Goal: Task Accomplishment & Management: Manage account settings

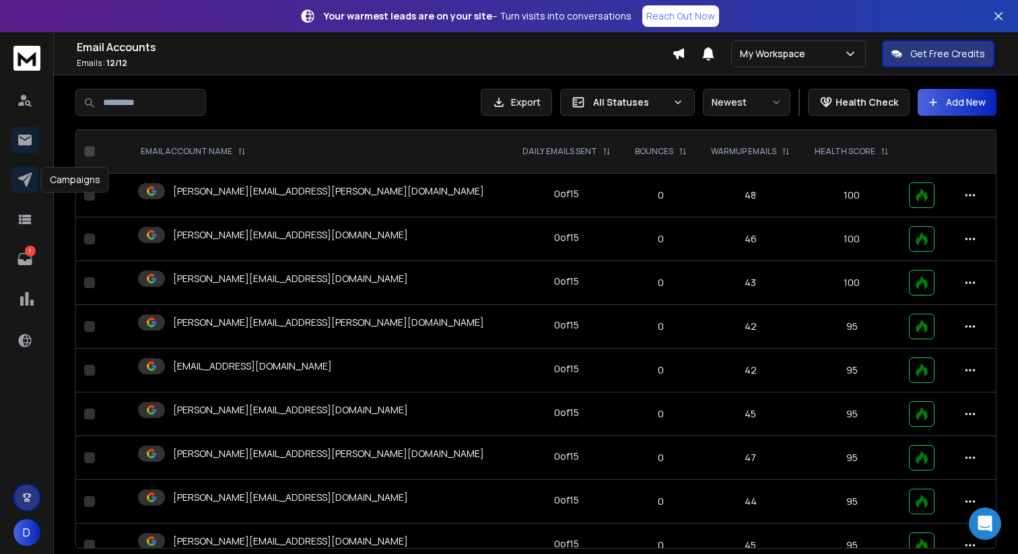
click at [26, 178] on icon at bounding box center [25, 179] width 14 height 14
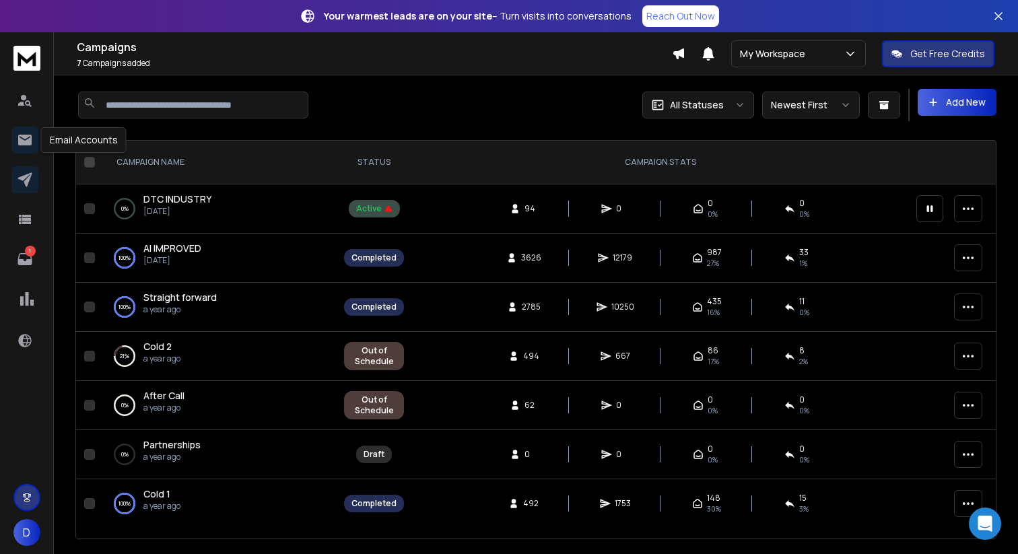
click at [24, 151] on link at bounding box center [24, 140] width 27 height 27
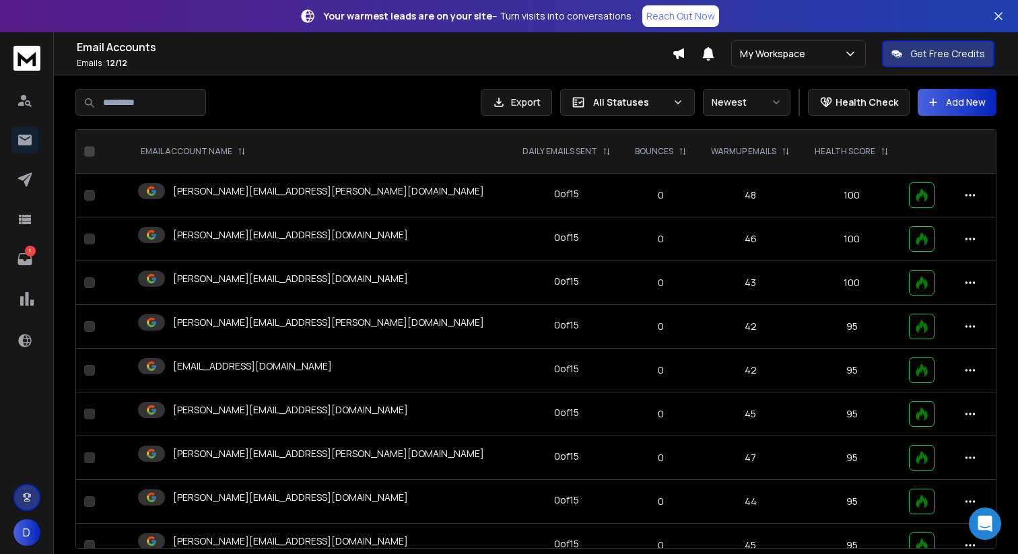
click at [1000, 17] on icon at bounding box center [998, 16] width 12 height 12
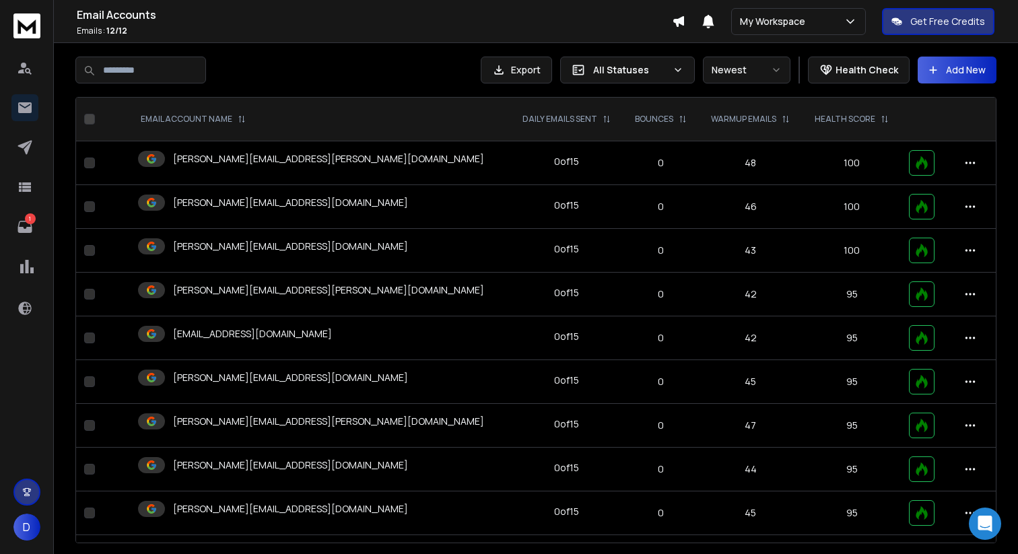
click at [964, 164] on icon at bounding box center [970, 163] width 12 height 12
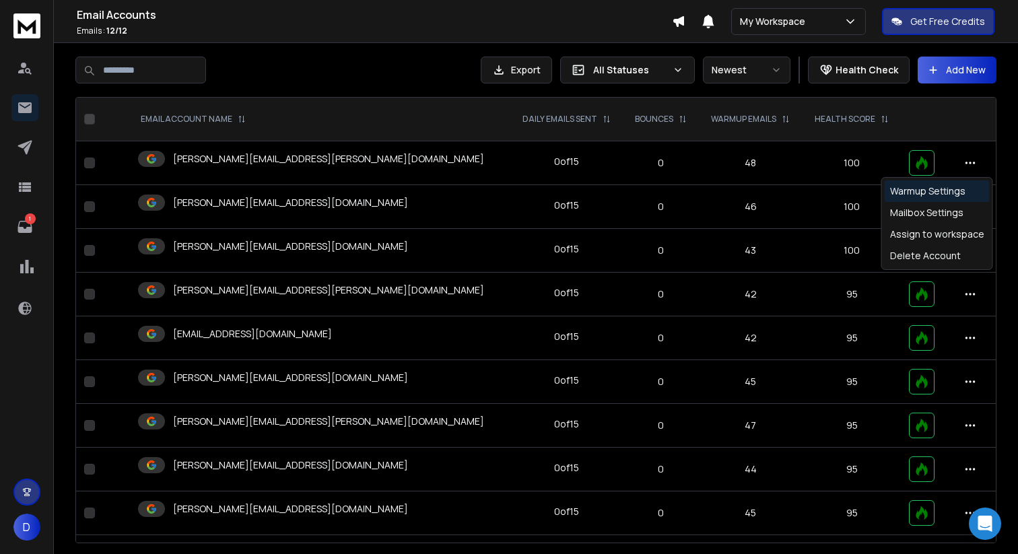
click at [950, 198] on div "Warmup Settings" at bounding box center [936, 191] width 105 height 22
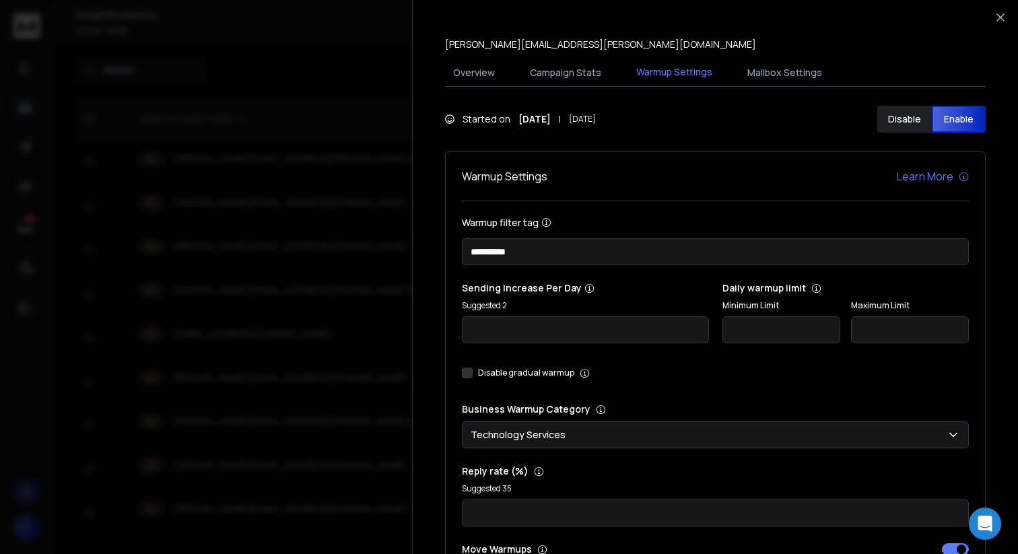
click at [773, 74] on button "Mailbox Settings" at bounding box center [784, 73] width 91 height 30
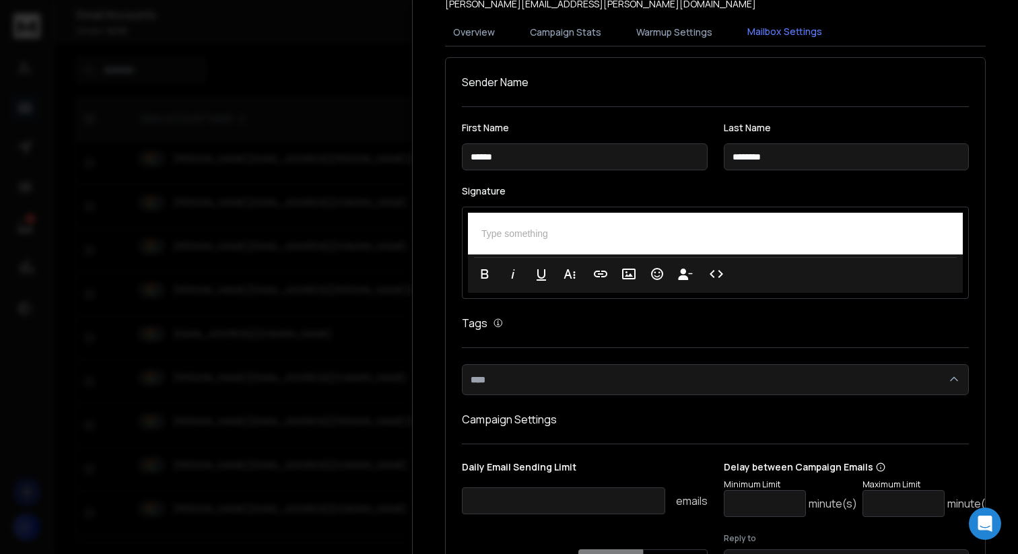
scroll to position [37, 0]
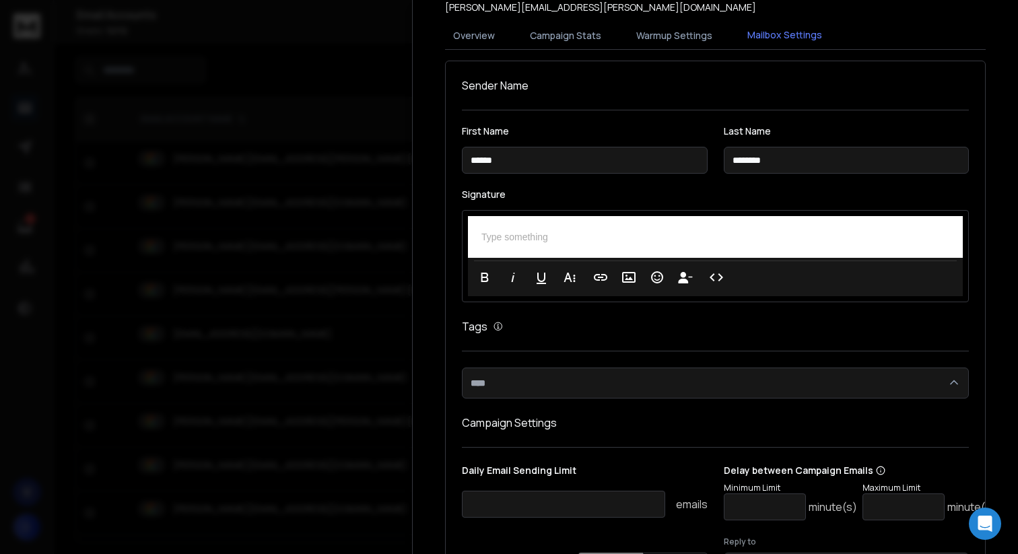
click at [406, 318] on div at bounding box center [509, 277] width 1018 height 554
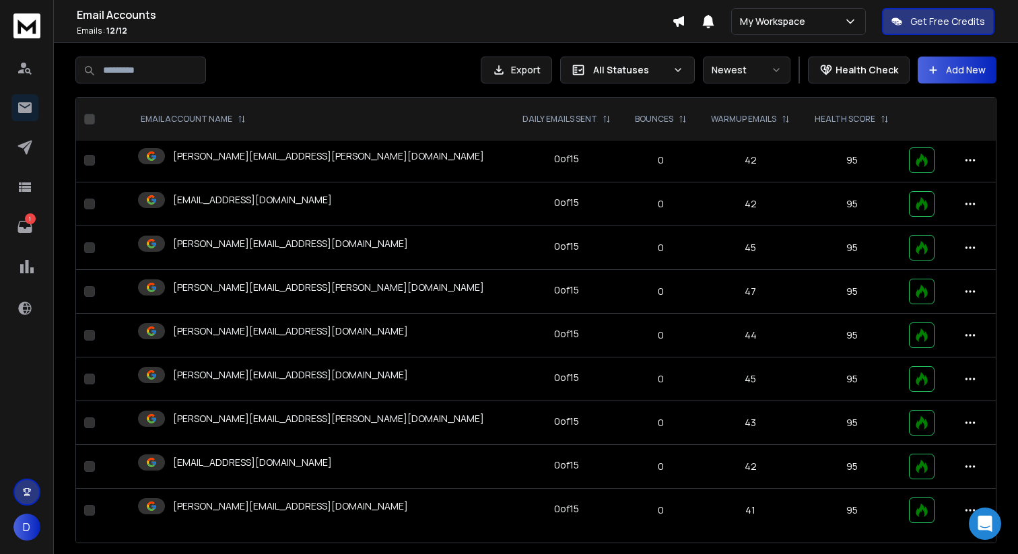
scroll to position [0, 0]
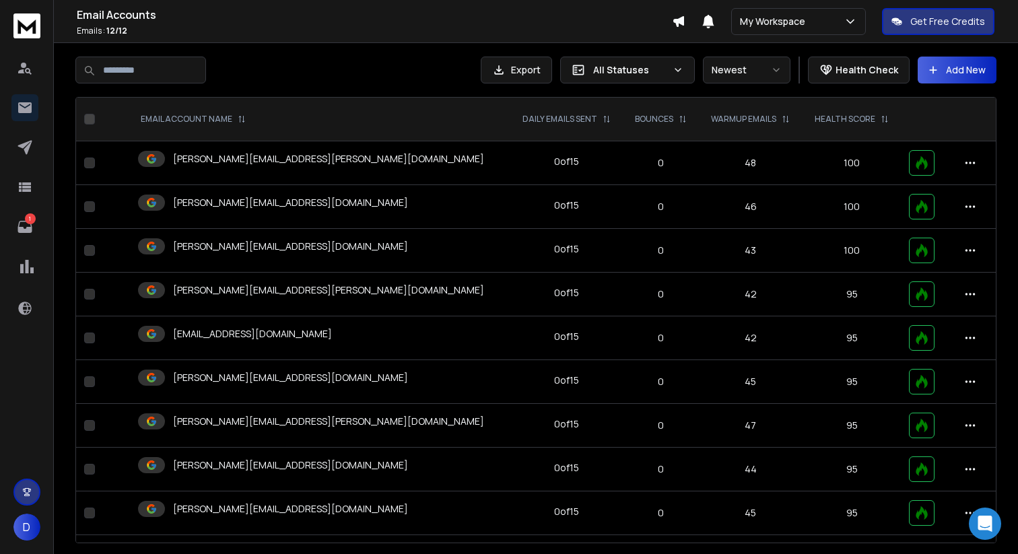
click at [965, 162] on icon at bounding box center [970, 163] width 10 height 2
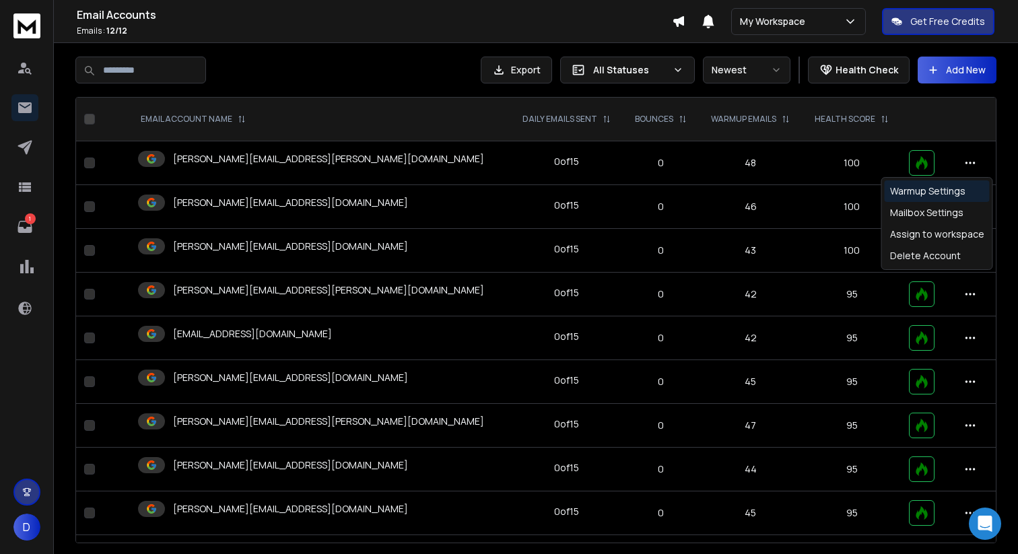
click at [953, 195] on div "Warmup Settings" at bounding box center [936, 191] width 105 height 22
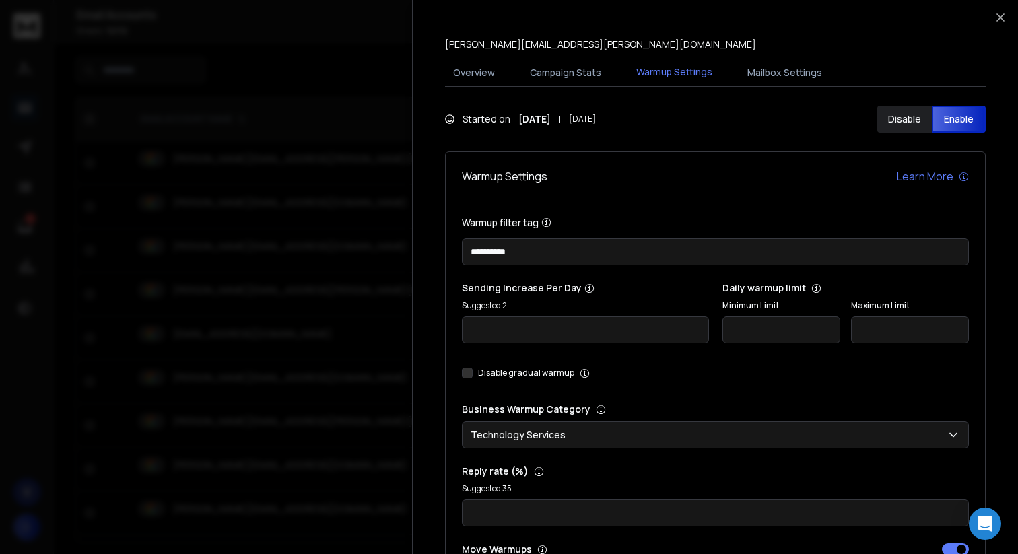
click at [753, 70] on button "Mailbox Settings" at bounding box center [784, 73] width 91 height 30
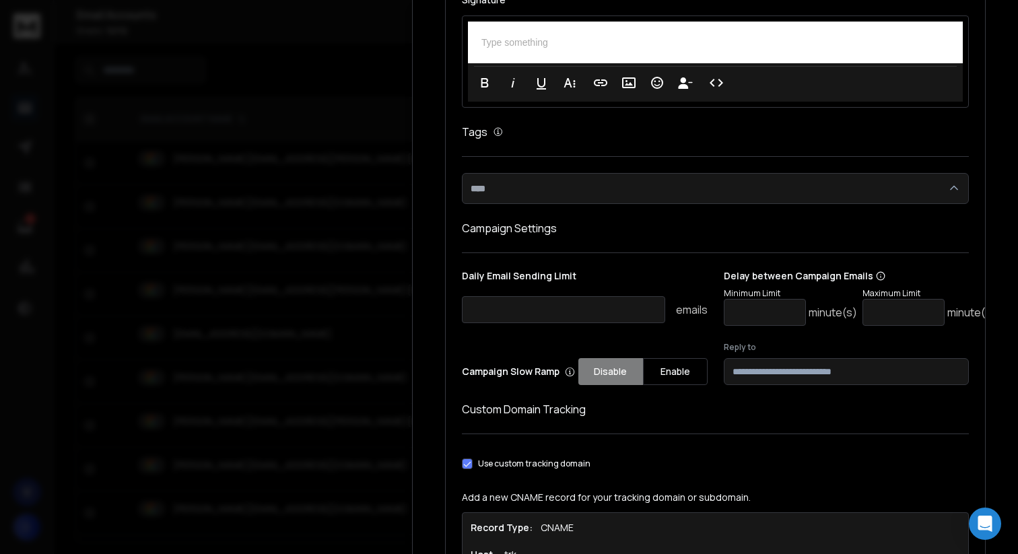
scroll to position [240, 0]
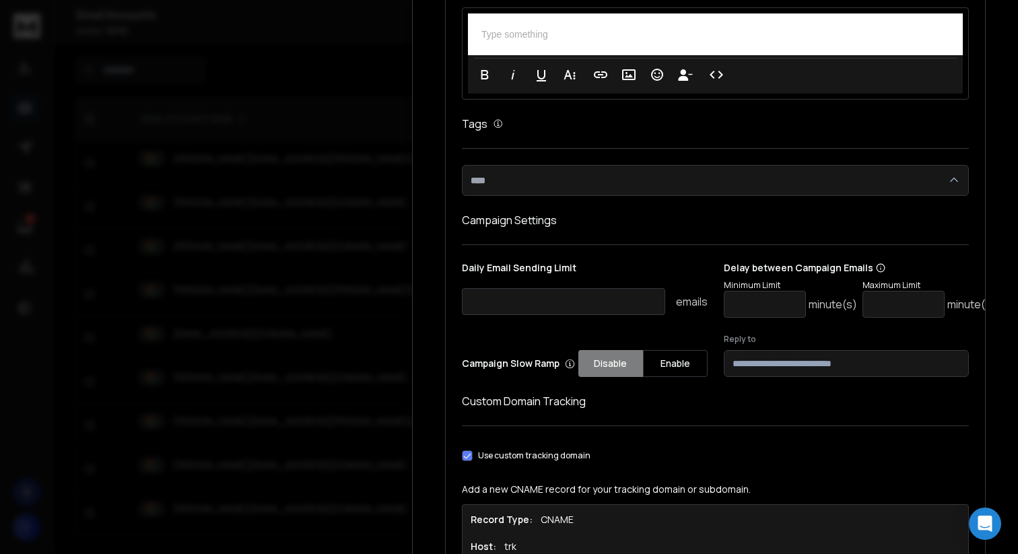
click at [678, 183] on div at bounding box center [715, 180] width 507 height 31
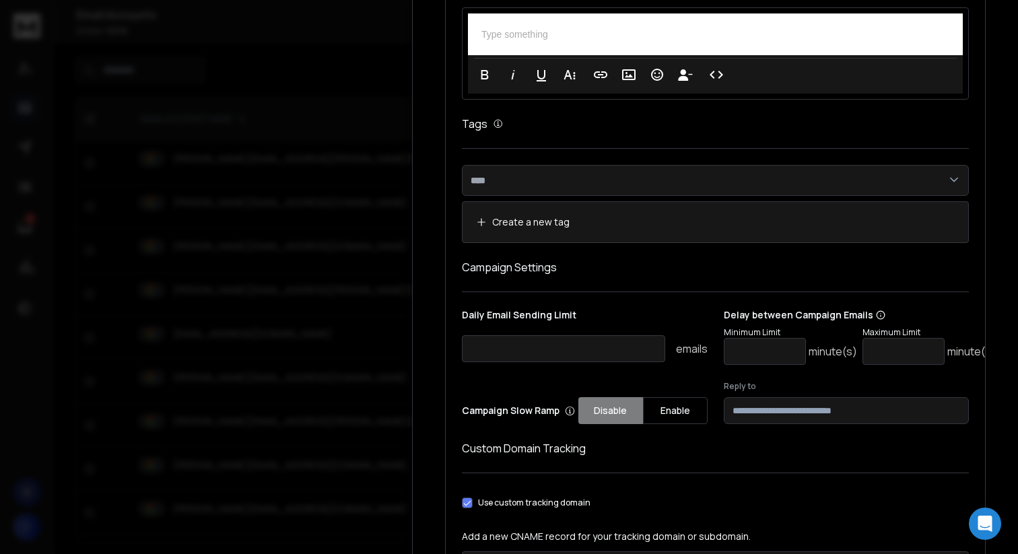
click at [678, 183] on div at bounding box center [715, 180] width 507 height 31
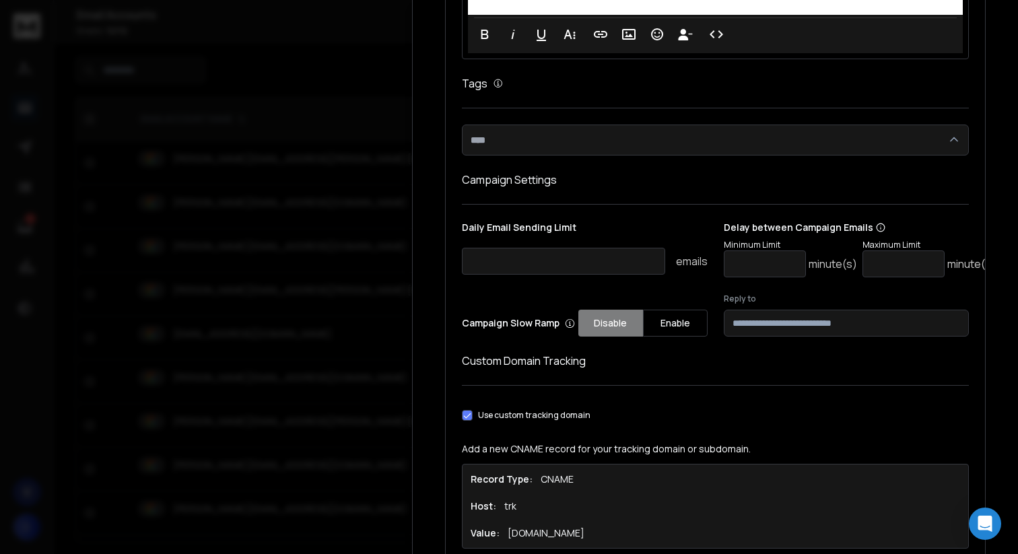
scroll to position [0, 0]
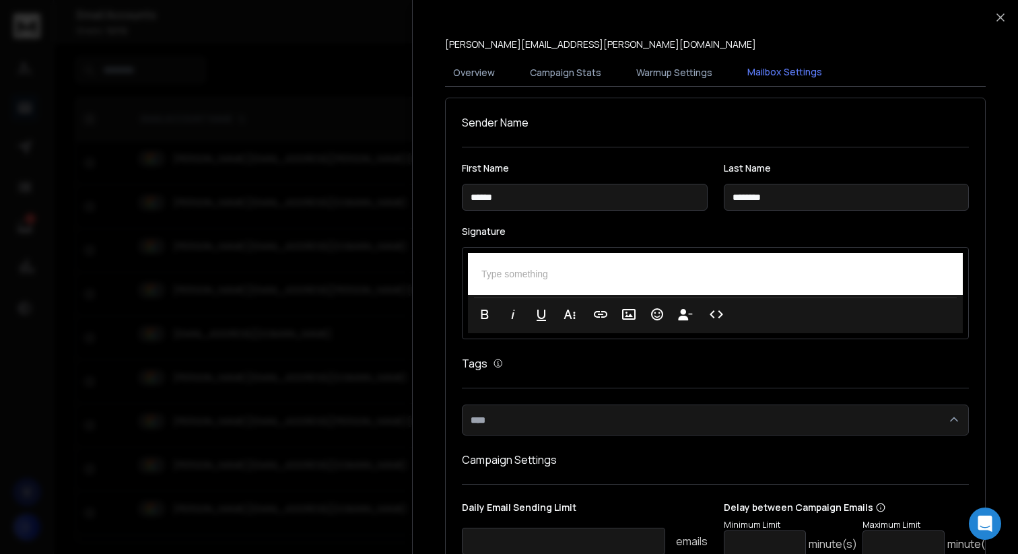
click at [676, 71] on button "Warmup Settings" at bounding box center [674, 73] width 92 height 30
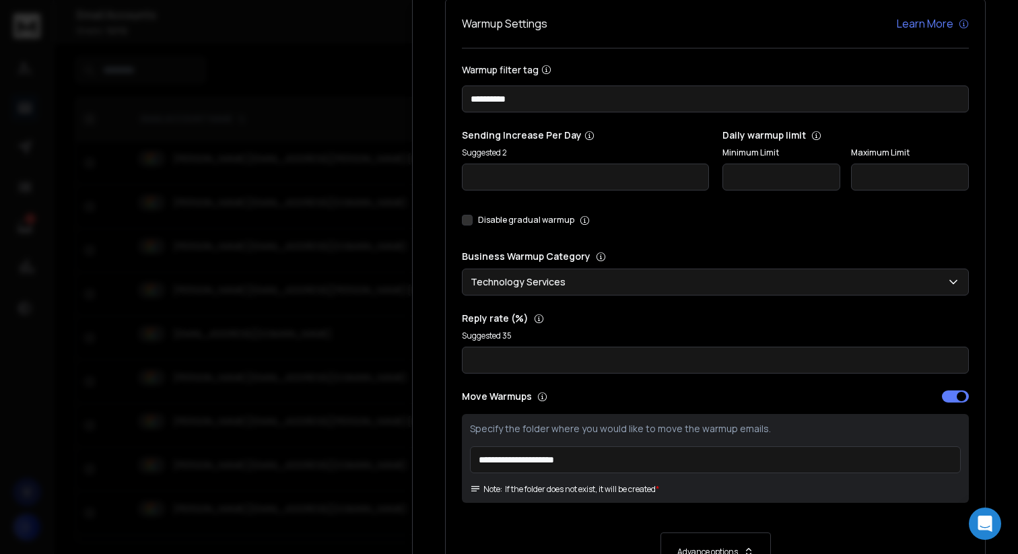
scroll to position [281, 0]
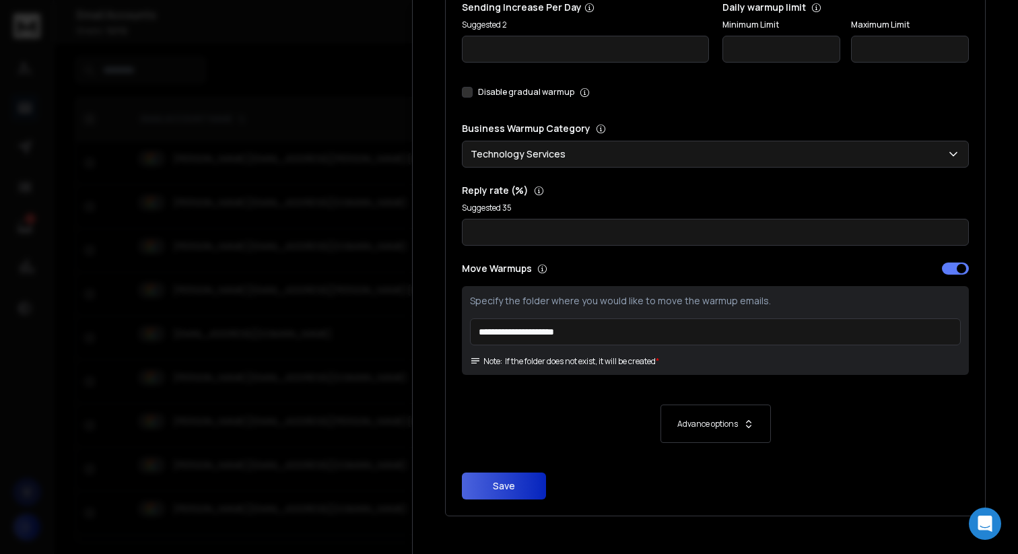
click at [704, 425] on p "Advance options" at bounding box center [707, 424] width 61 height 11
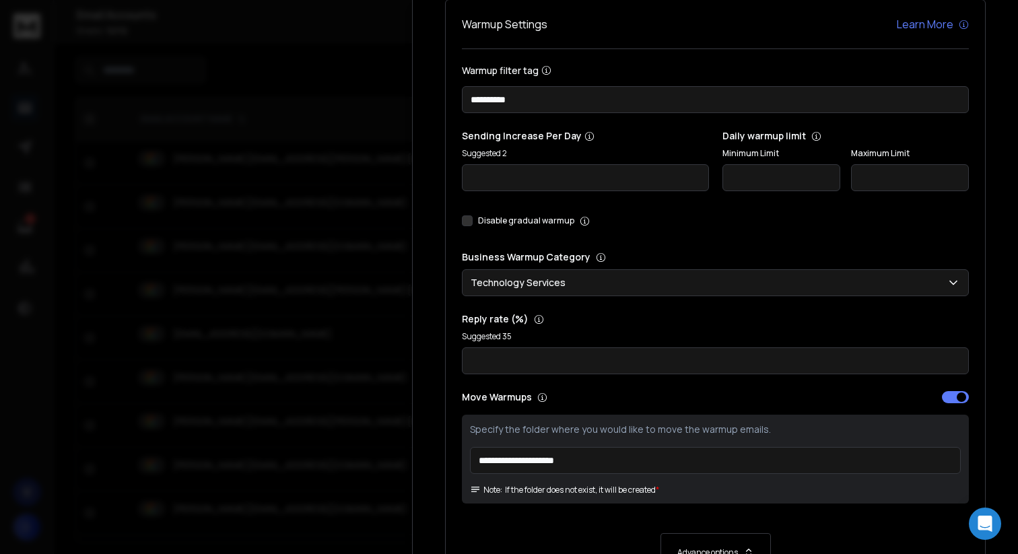
scroll to position [149, 0]
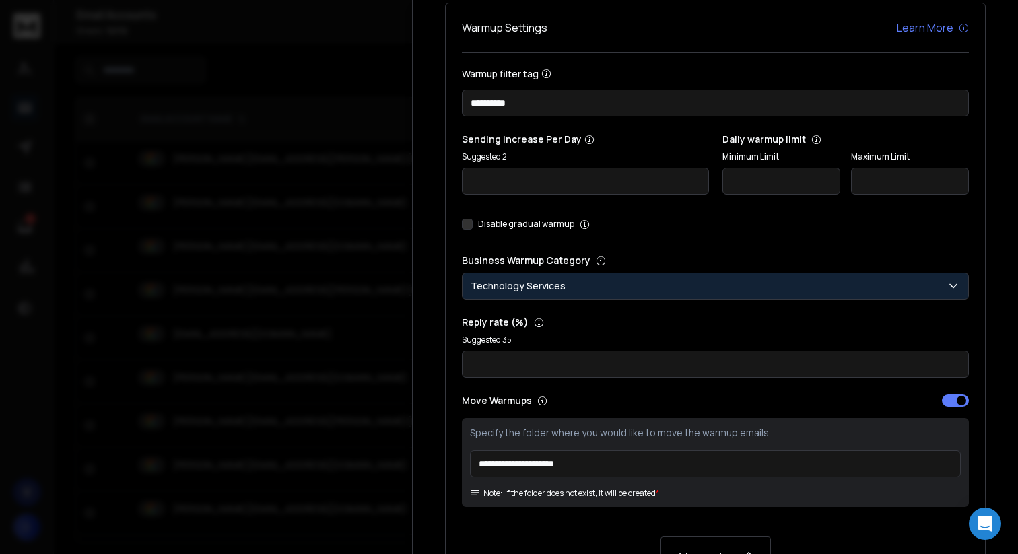
click at [806, 279] on button "Technology Services" at bounding box center [715, 286] width 507 height 27
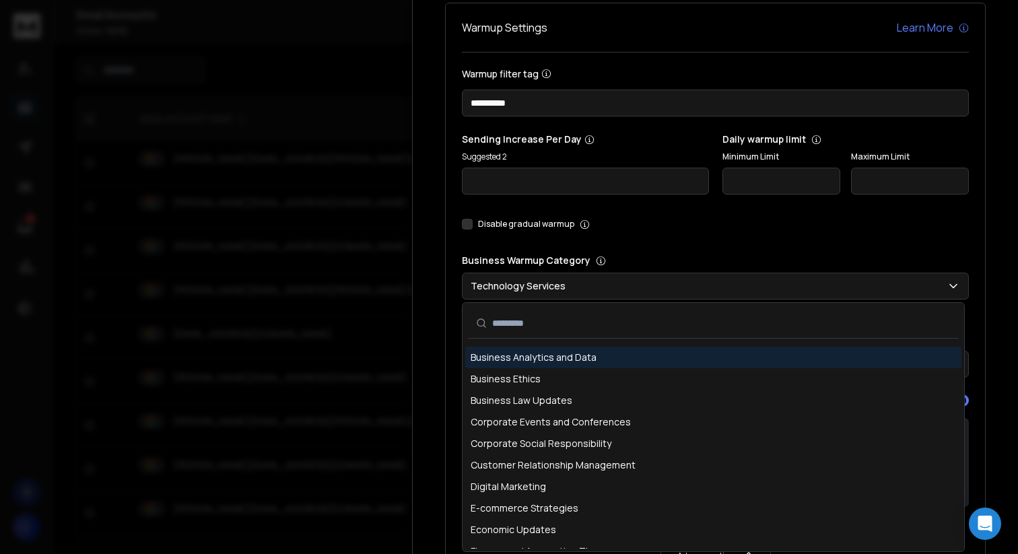
click at [810, 236] on div at bounding box center [509, 277] width 1018 height 554
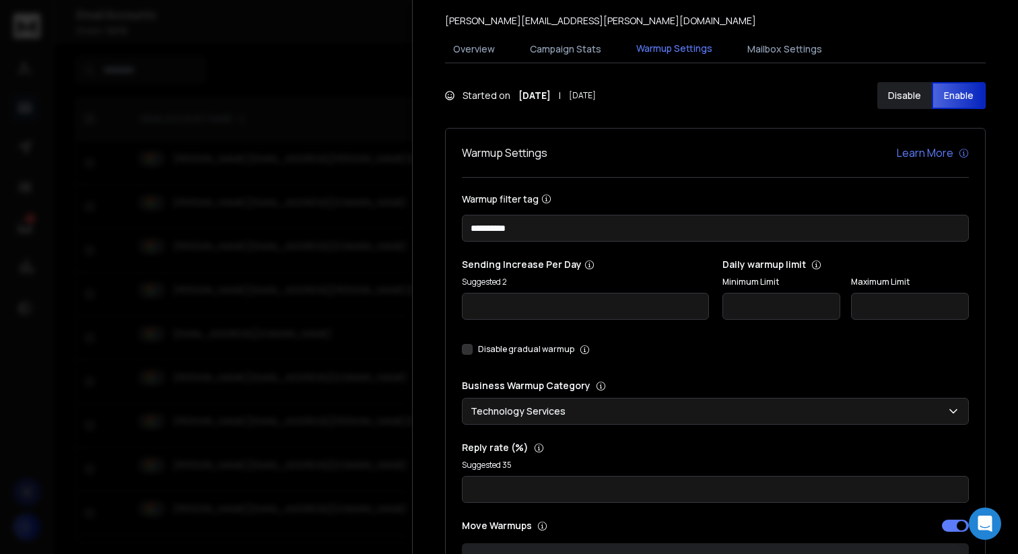
scroll to position [18, 0]
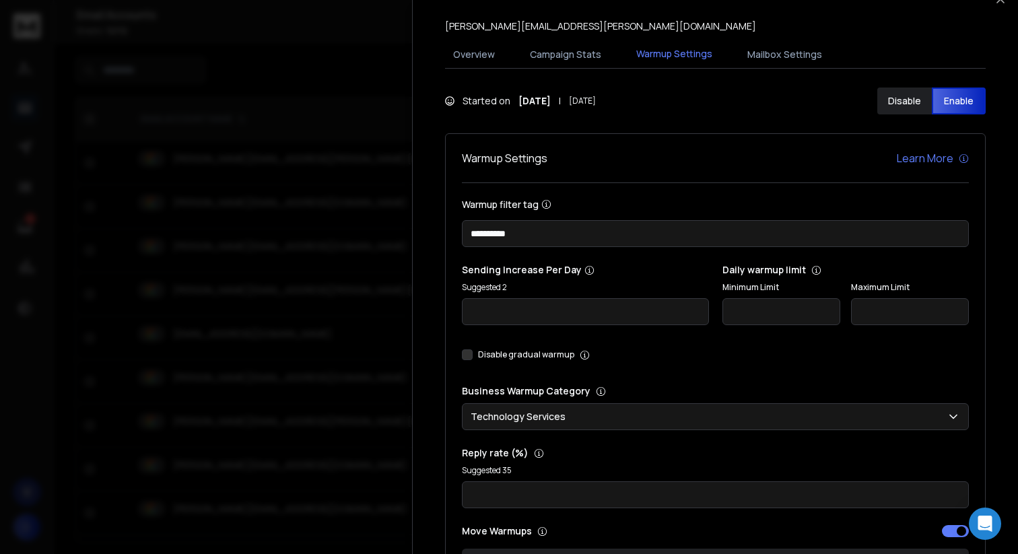
click at [956, 151] on h3 "Learn More" at bounding box center [933, 158] width 72 height 16
click at [887, 317] on input "**" at bounding box center [910, 311] width 118 height 27
type input "**"
click at [796, 311] on input "*" at bounding box center [781, 311] width 118 height 27
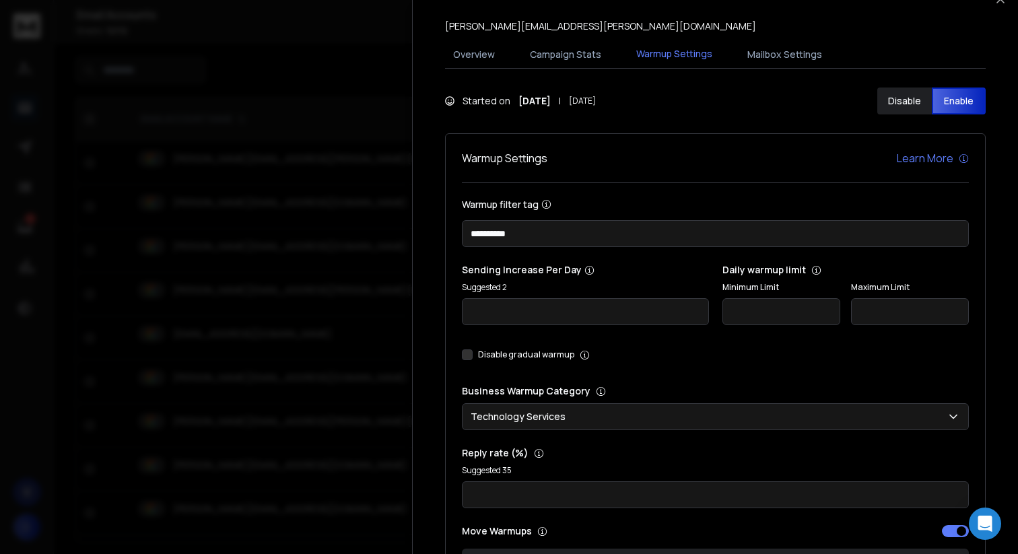
type input "**"
click at [811, 367] on div "Disable gradual warmup" at bounding box center [715, 354] width 507 height 27
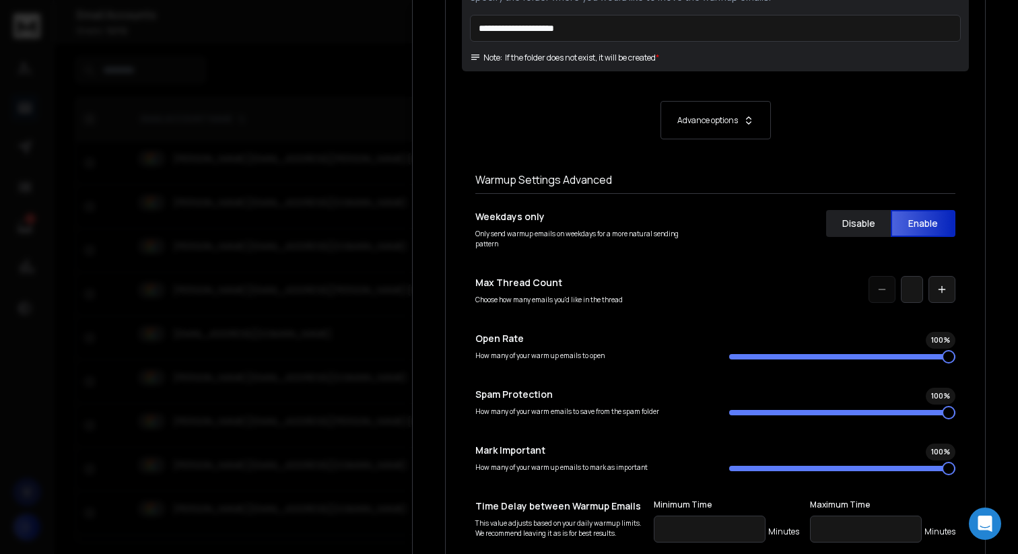
scroll to position [703, 0]
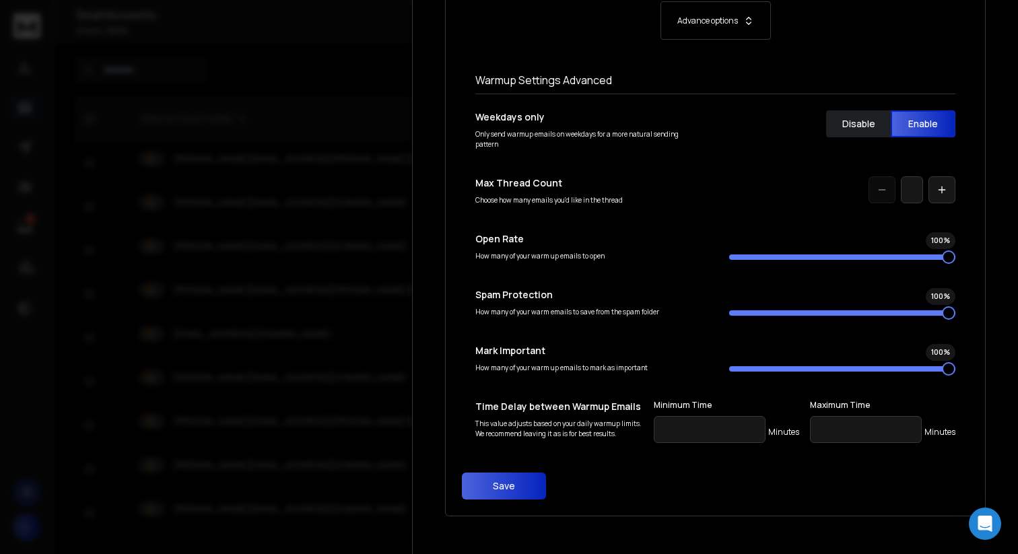
click at [536, 483] on button "Save" at bounding box center [504, 486] width 84 height 27
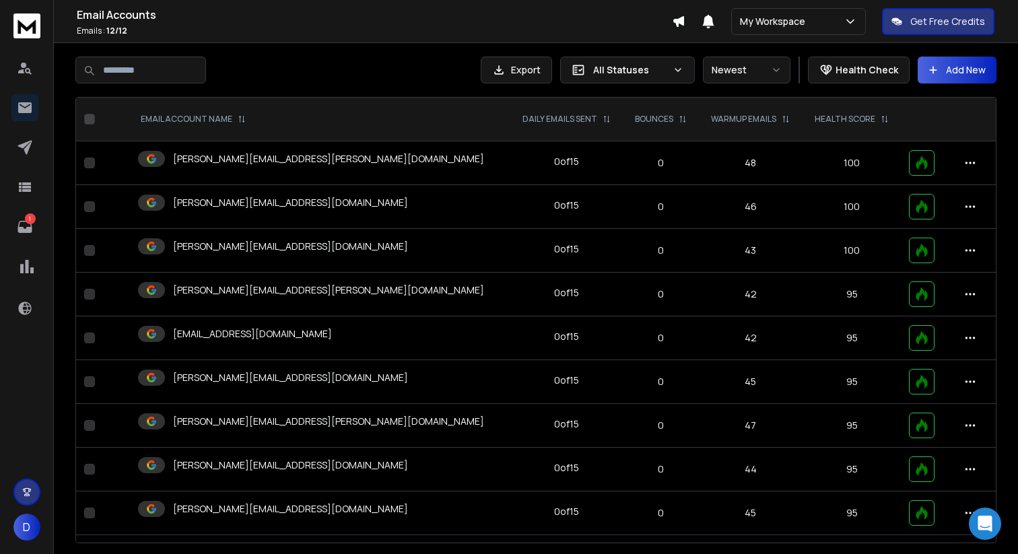
click at [94, 202] on button "button" at bounding box center [89, 206] width 11 height 11
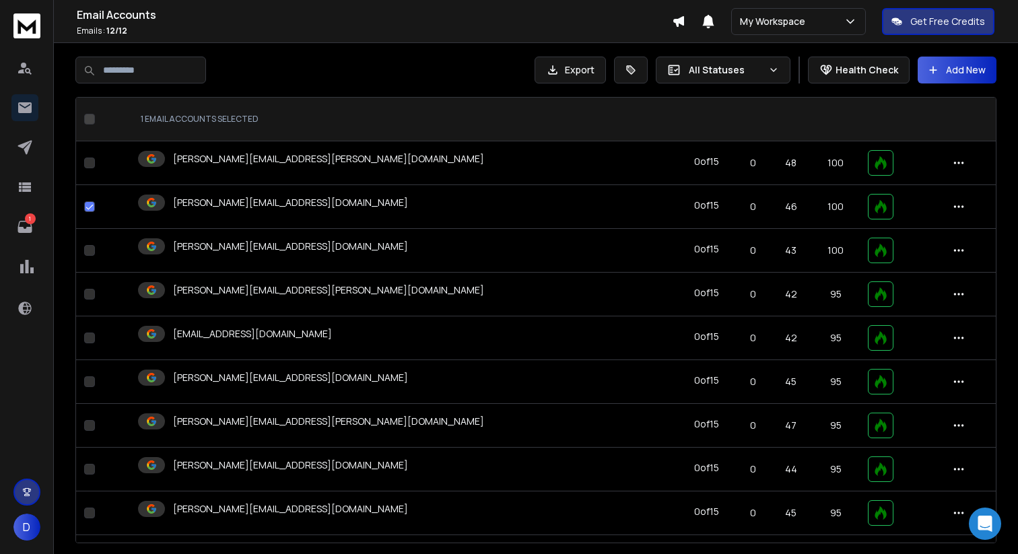
click at [92, 251] on button "button" at bounding box center [89, 250] width 11 height 11
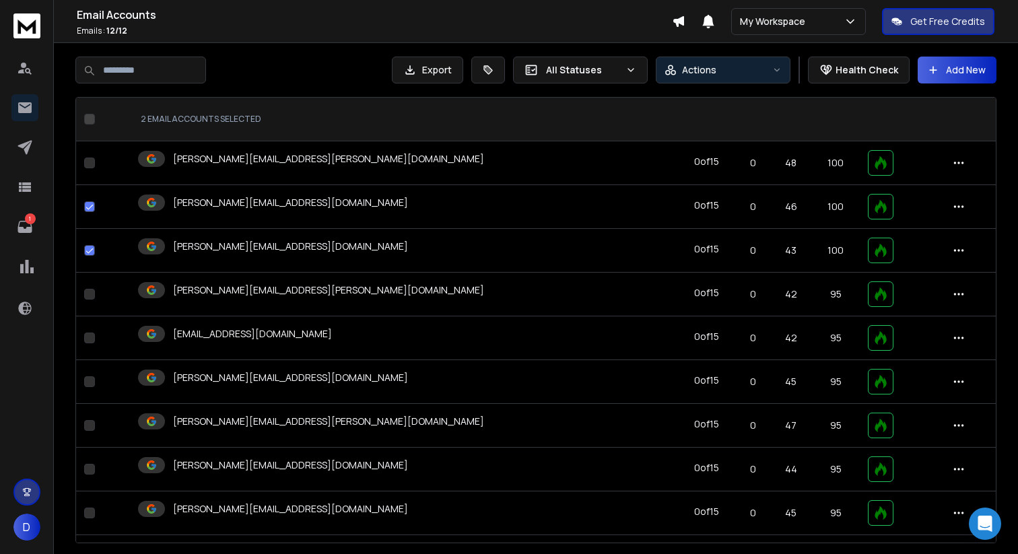
click at [779, 66] on icon "button" at bounding box center [776, 70] width 9 height 11
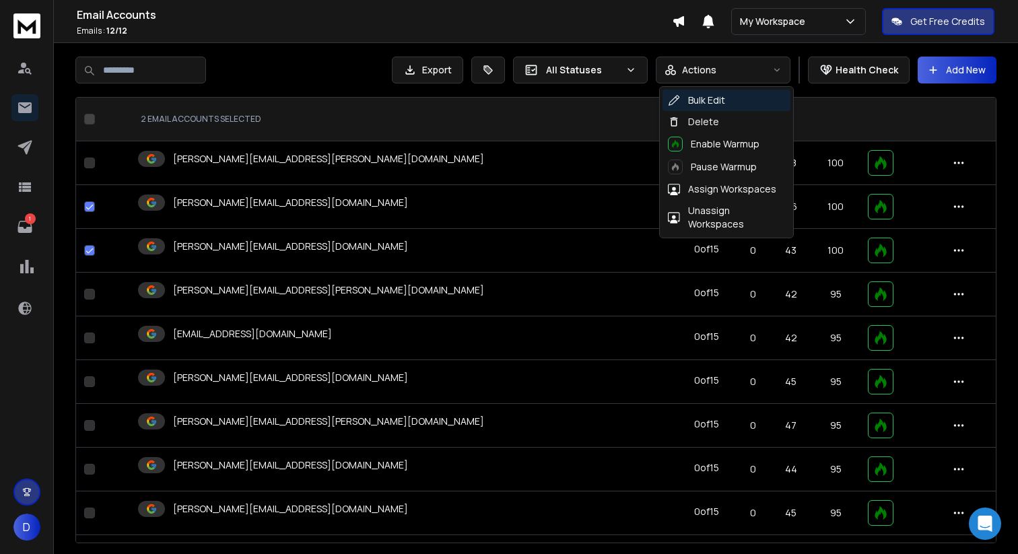
click at [746, 102] on div "Bulk Edit" at bounding box center [726, 101] width 128 height 22
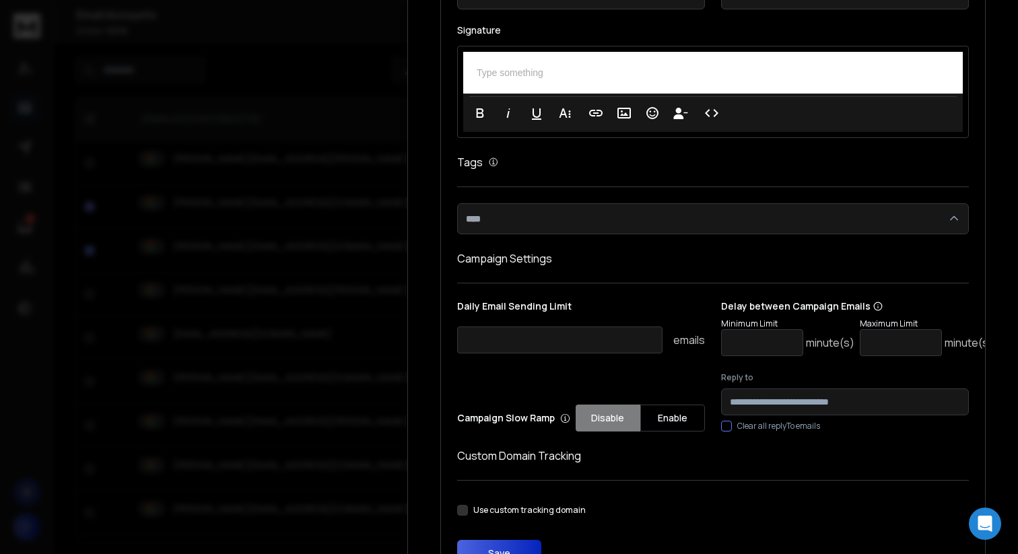
scroll to position [0, 0]
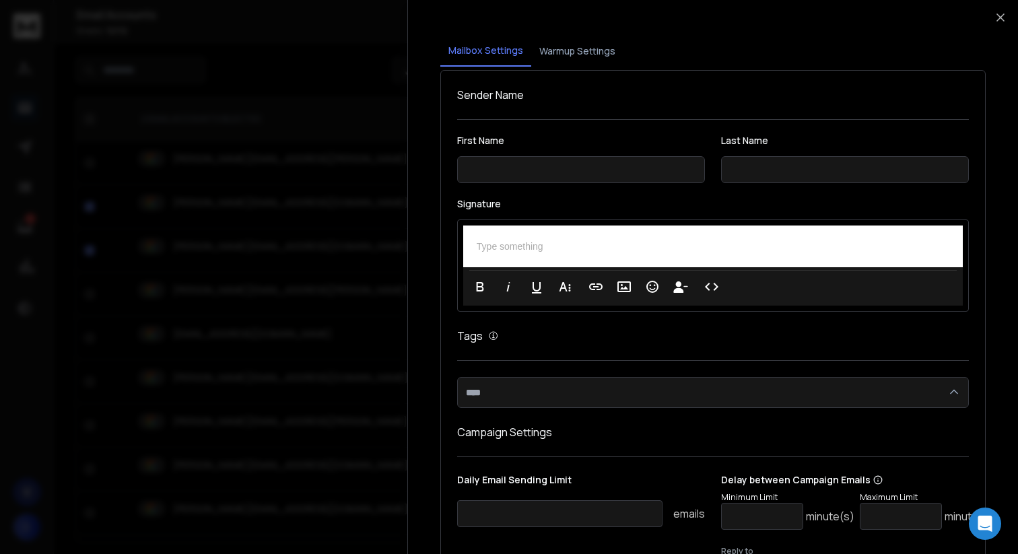
click at [602, 51] on button "Warmup Settings" at bounding box center [577, 51] width 92 height 30
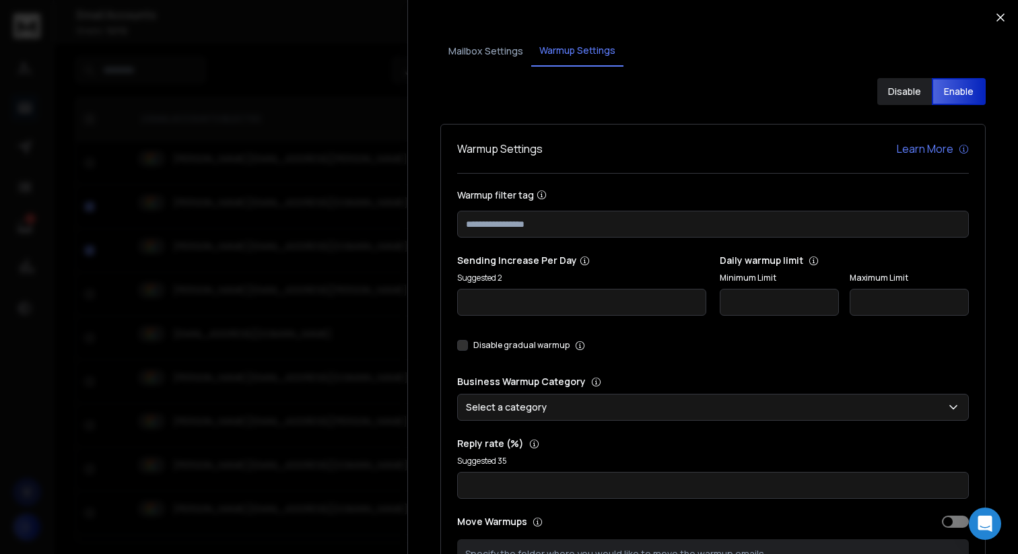
click at [994, 22] on icon "button" at bounding box center [1000, 17] width 13 height 13
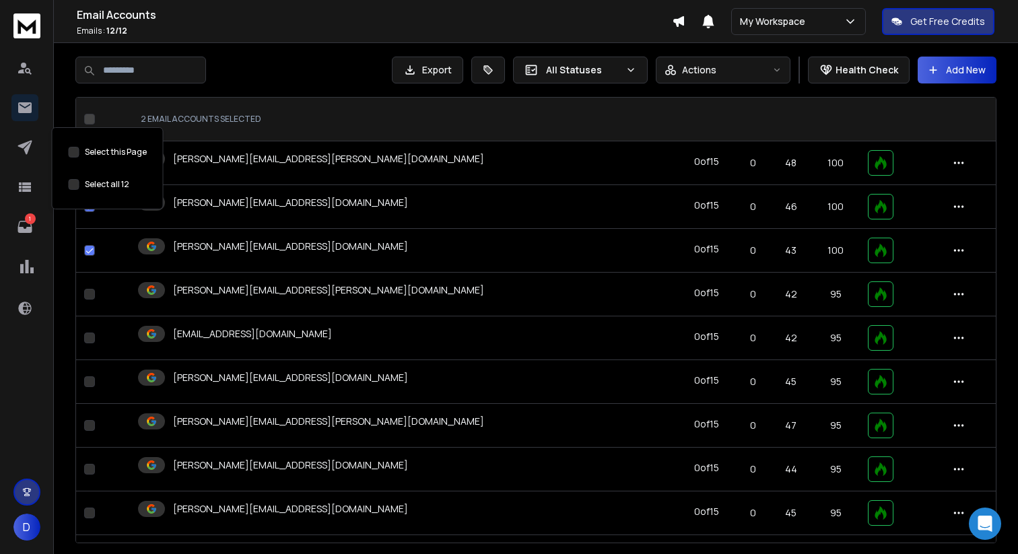
click at [85, 118] on button "Select this Page" at bounding box center [89, 119] width 11 height 11
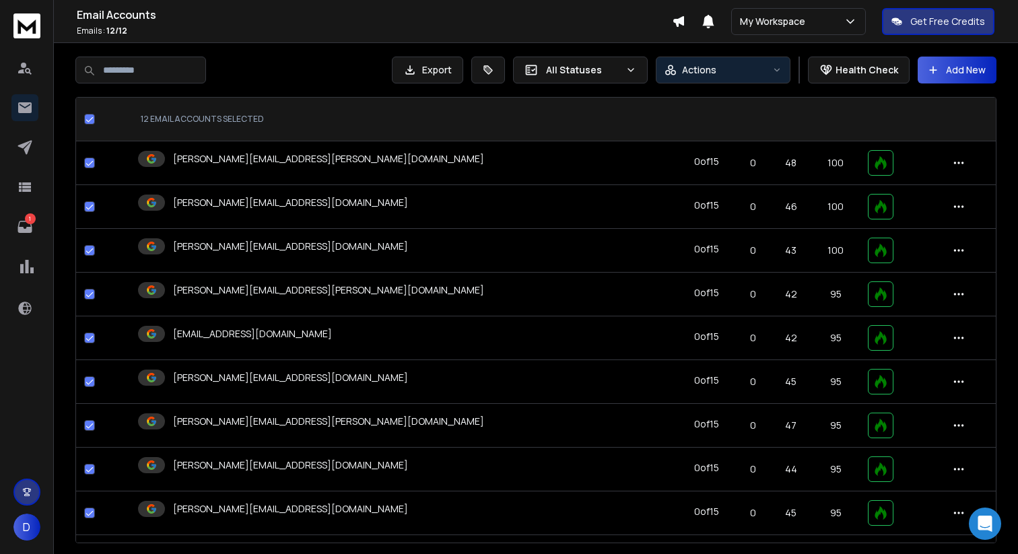
click at [758, 63] on div "Actions" at bounding box center [715, 69] width 102 height 13
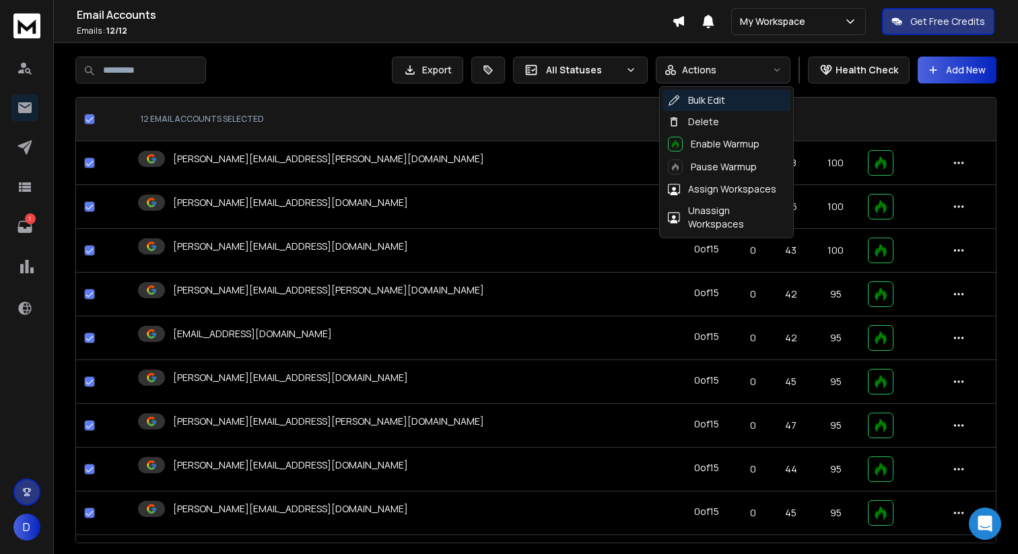
click at [745, 100] on div "Bulk Edit" at bounding box center [726, 101] width 128 height 22
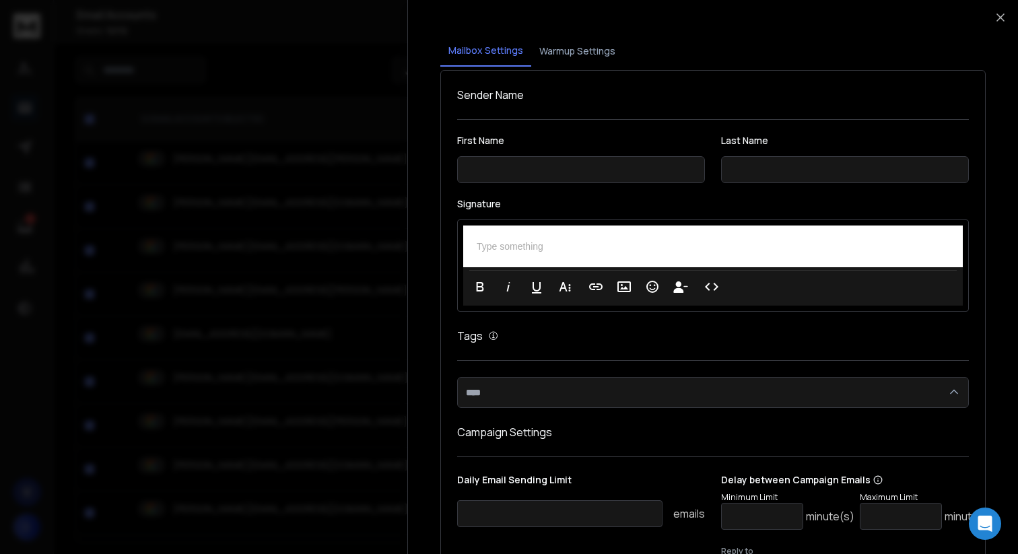
click at [580, 53] on button "Warmup Settings" at bounding box center [577, 51] width 92 height 30
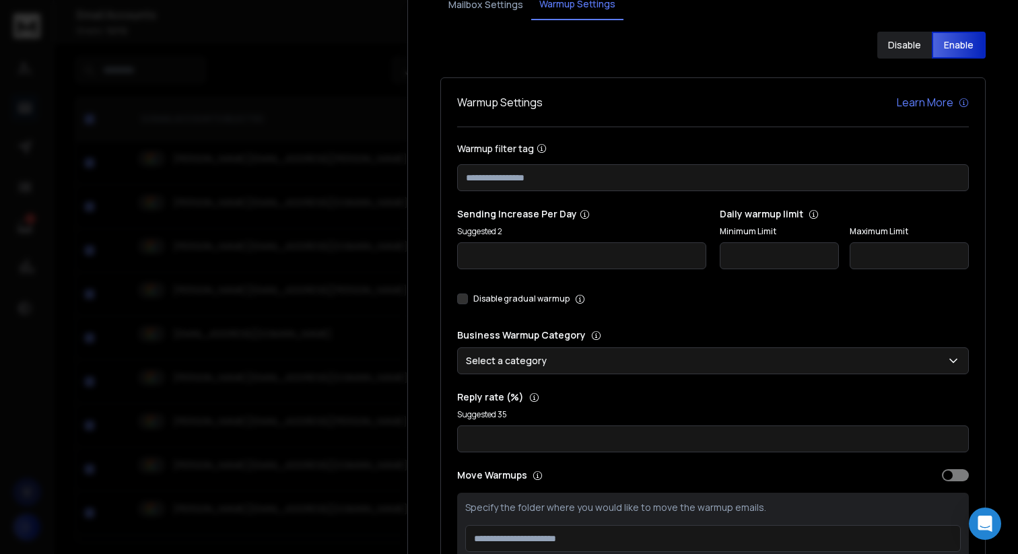
scroll to position [61, 0]
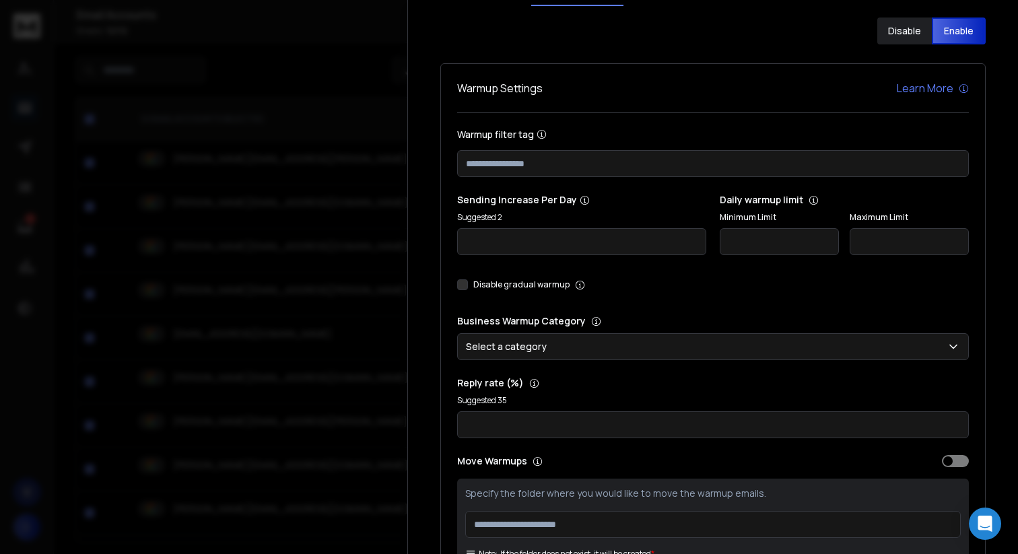
click at [791, 240] on input "number" at bounding box center [779, 241] width 119 height 27
type input "**"
click at [896, 242] on input "number" at bounding box center [908, 241] width 119 height 27
type input "**"
click at [880, 284] on div "Disable gradual warmup" at bounding box center [713, 284] width 512 height 27
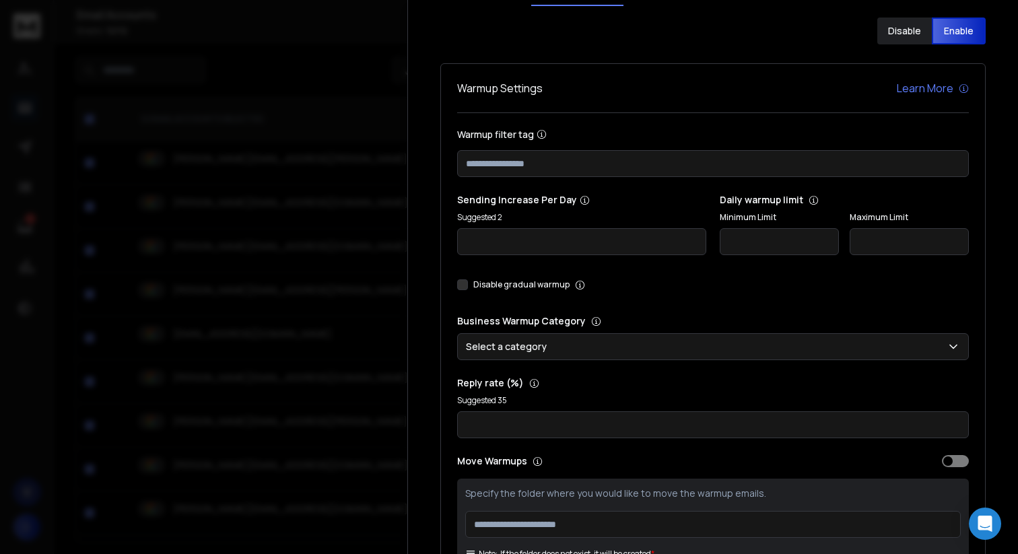
click at [621, 247] on input "number" at bounding box center [581, 241] width 249 height 27
type input "*"
click at [676, 295] on div "Disable gradual warmup" at bounding box center [713, 284] width 512 height 27
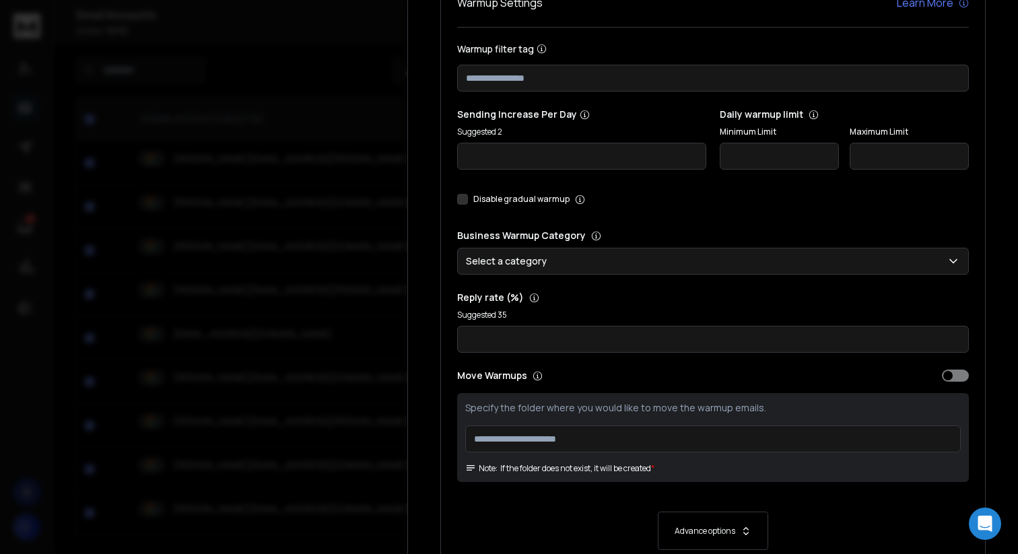
scroll to position [253, 0]
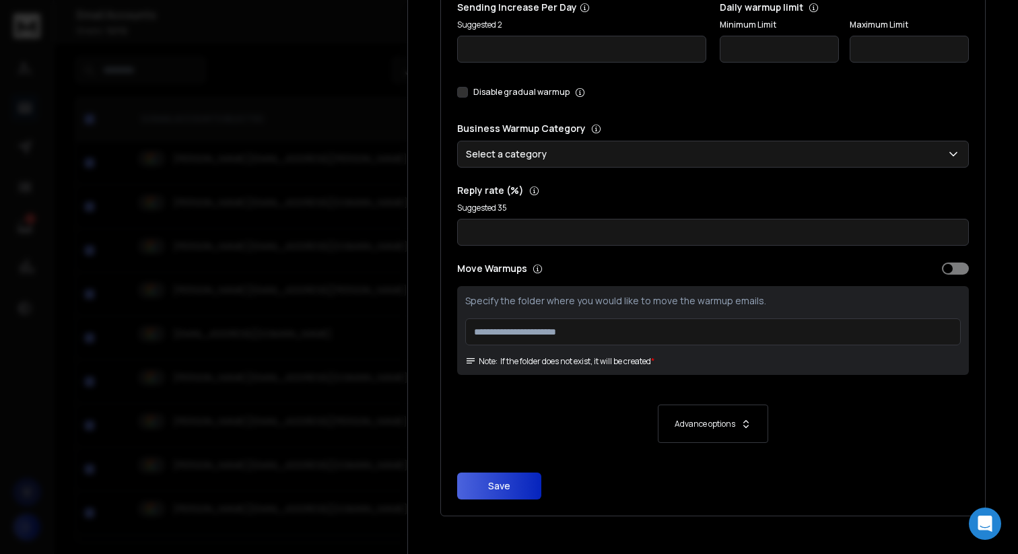
click at [524, 480] on button "Save" at bounding box center [499, 486] width 84 height 27
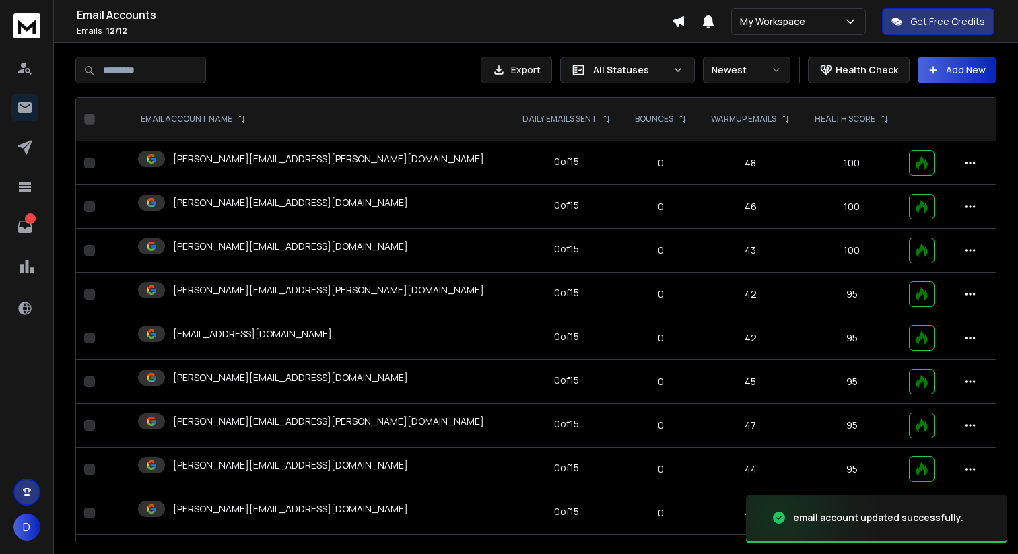
click at [968, 250] on icon at bounding box center [970, 250] width 10 height 2
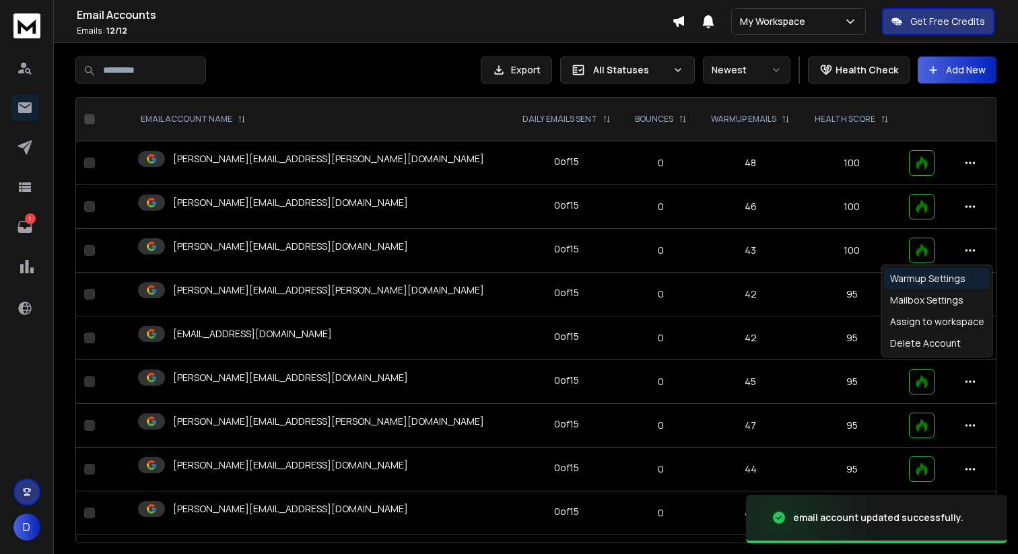
click at [952, 279] on div "Warmup Settings" at bounding box center [936, 279] width 105 height 22
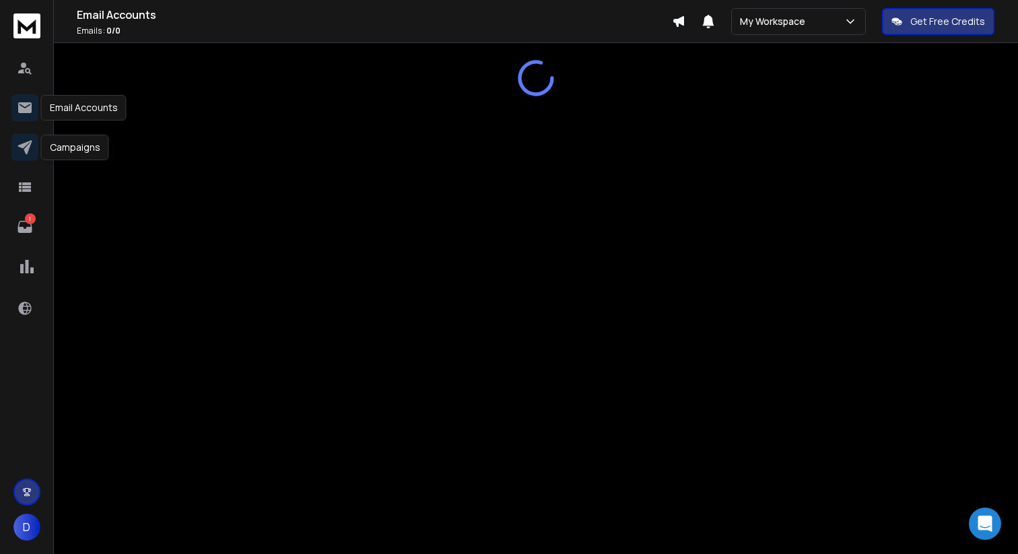
click at [27, 140] on icon at bounding box center [25, 147] width 16 height 16
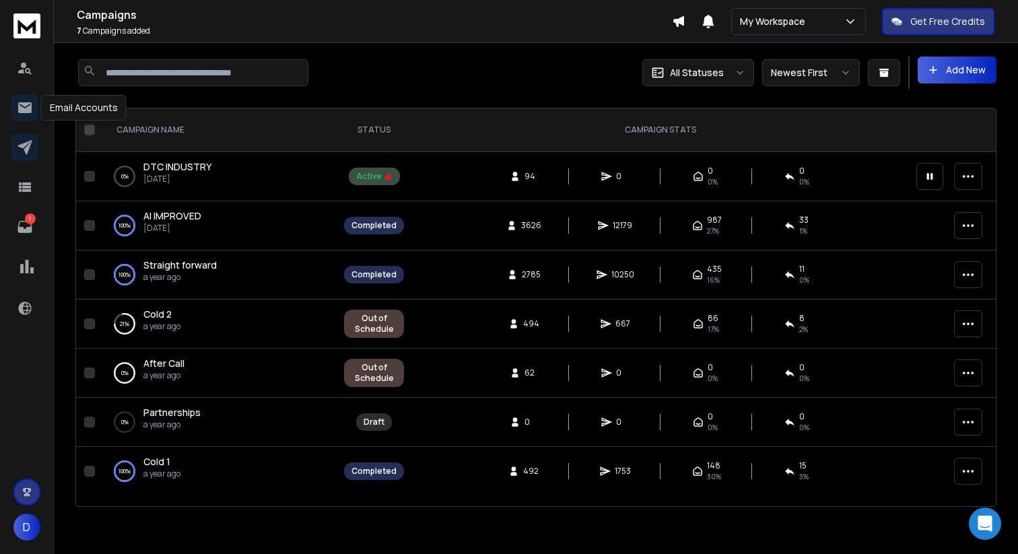
click at [22, 110] on icon at bounding box center [24, 107] width 13 height 11
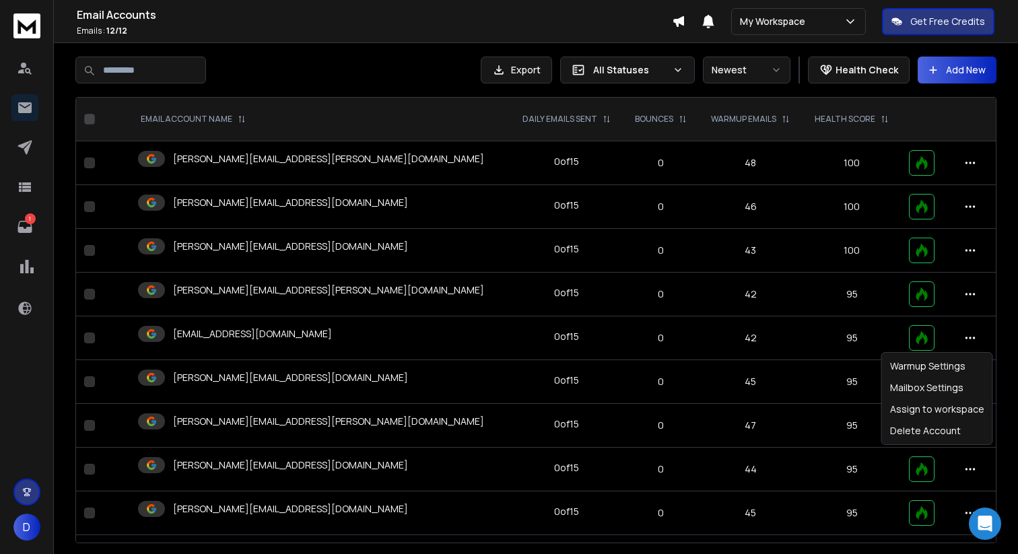
click at [964, 338] on icon at bounding box center [970, 338] width 12 height 12
click at [945, 370] on div "Warmup Settings" at bounding box center [936, 366] width 105 height 22
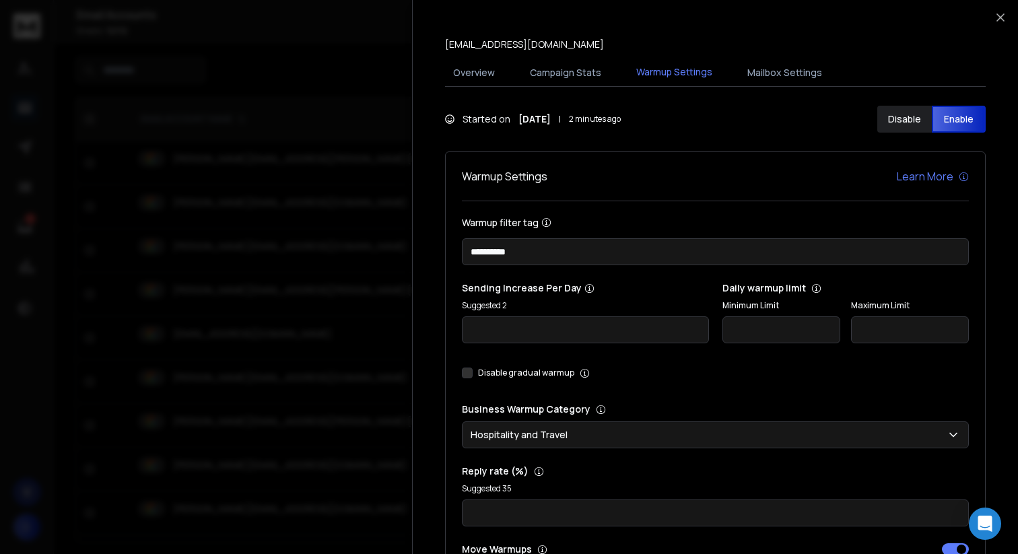
click at [803, 69] on button "Mailbox Settings" at bounding box center [784, 73] width 91 height 30
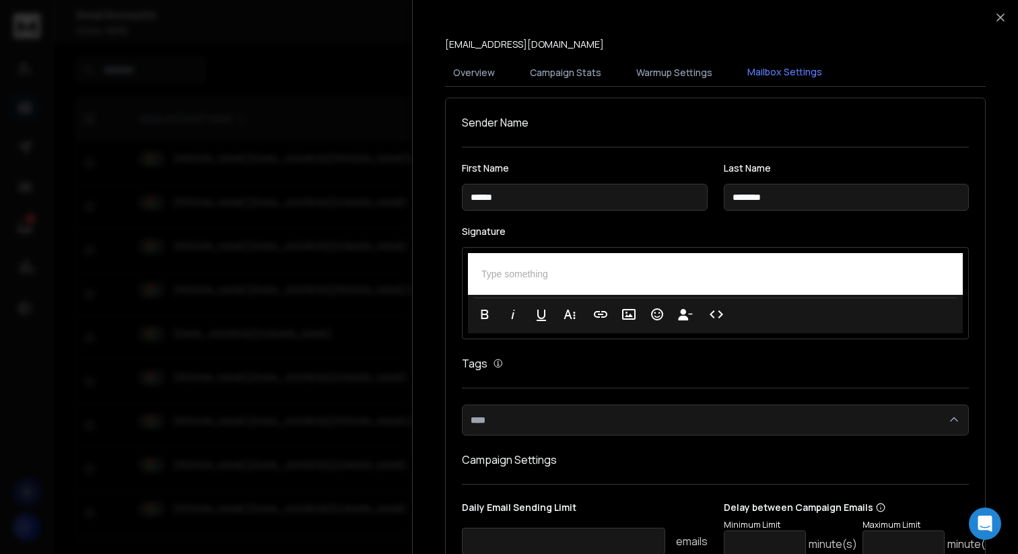
click at [477, 66] on button "Overview" at bounding box center [474, 73] width 58 height 30
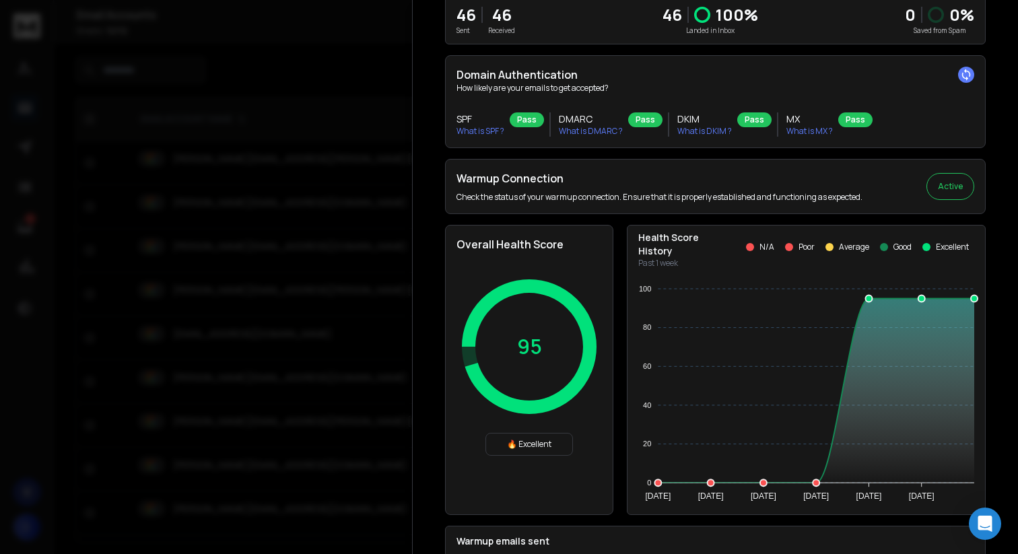
scroll to position [289, 0]
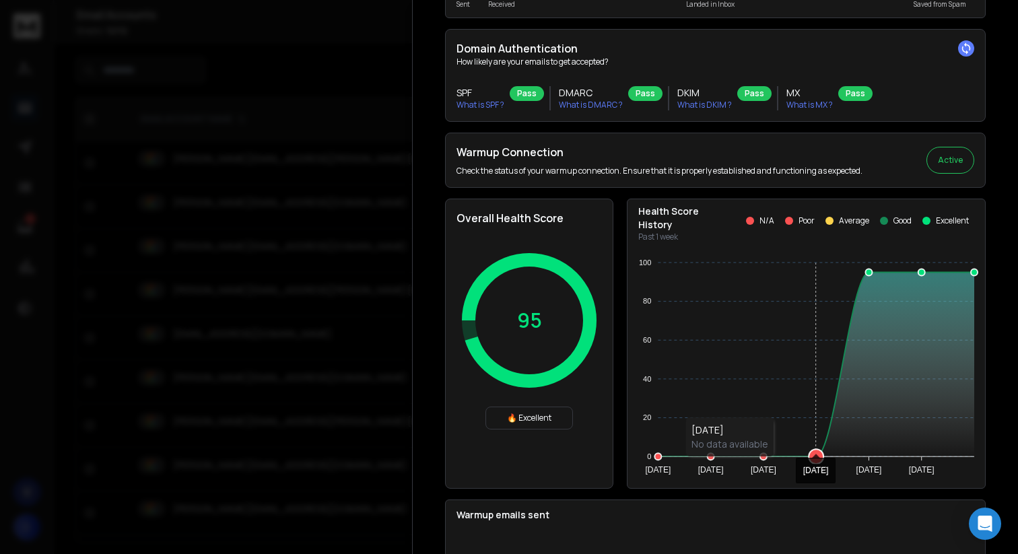
drag, startPoint x: 836, startPoint y: 396, endPoint x: 790, endPoint y: 396, distance: 45.8
click at [790, 396] on foreignobject at bounding box center [803, 360] width 353 height 236
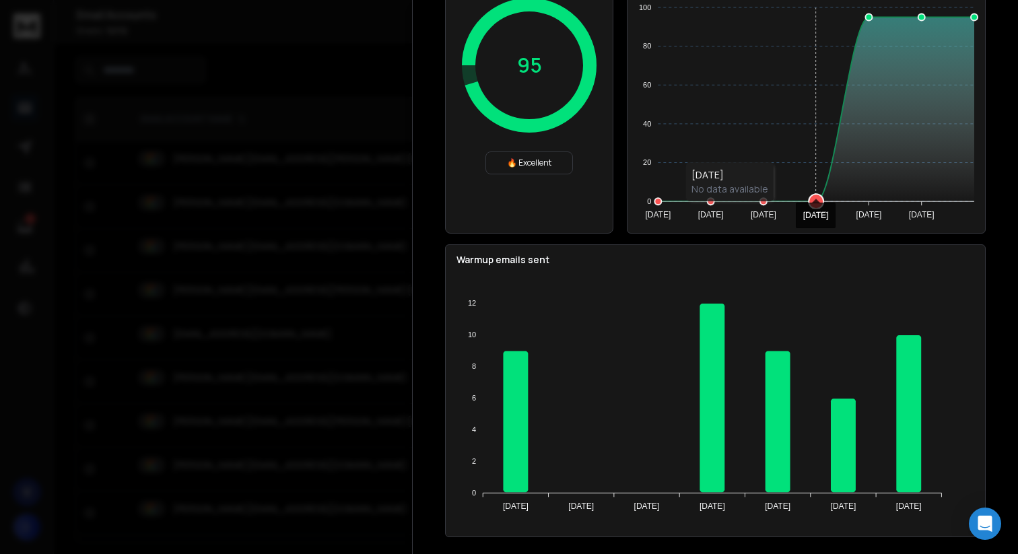
scroll to position [565, 0]
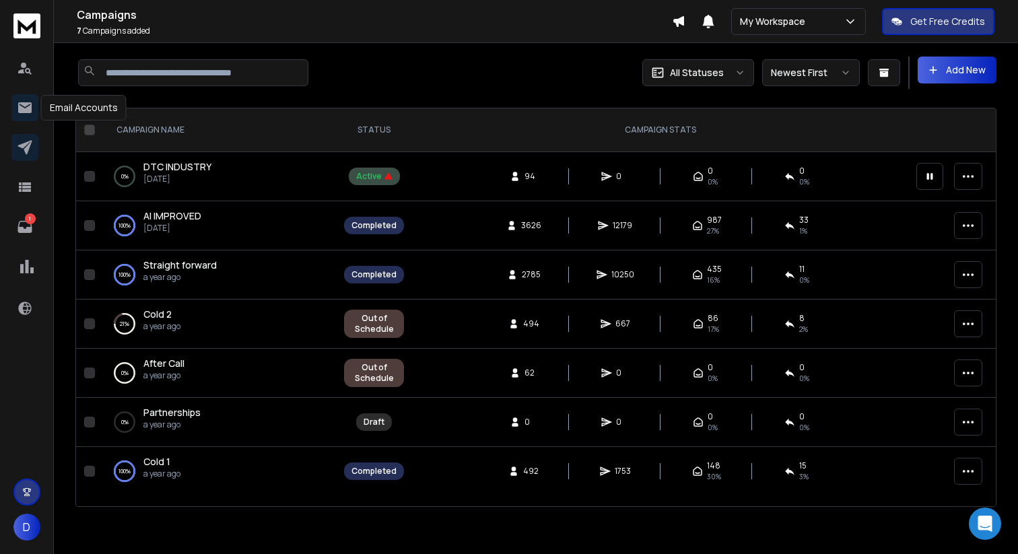
click at [25, 105] on icon at bounding box center [24, 107] width 13 height 11
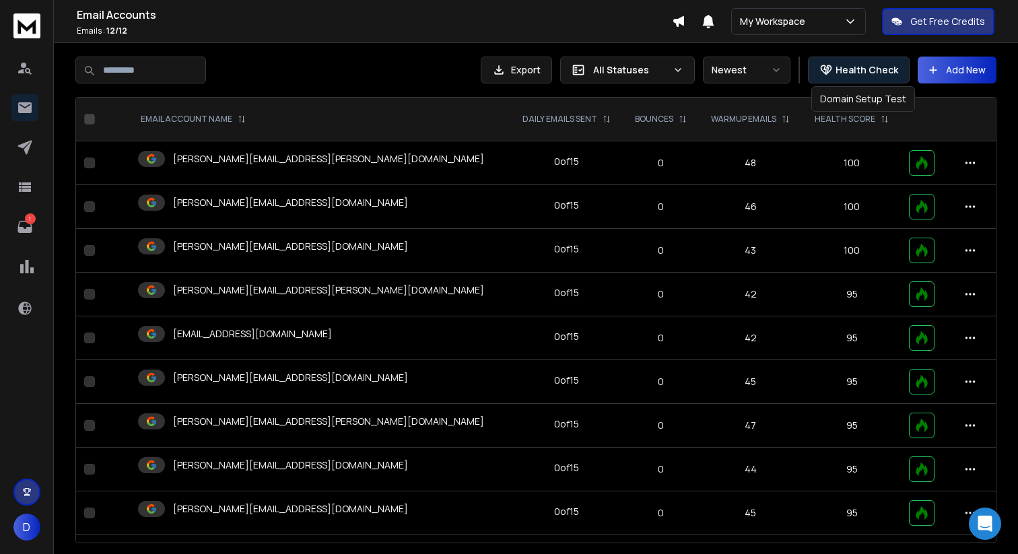
click at [881, 79] on button "Health Check" at bounding box center [859, 70] width 102 height 27
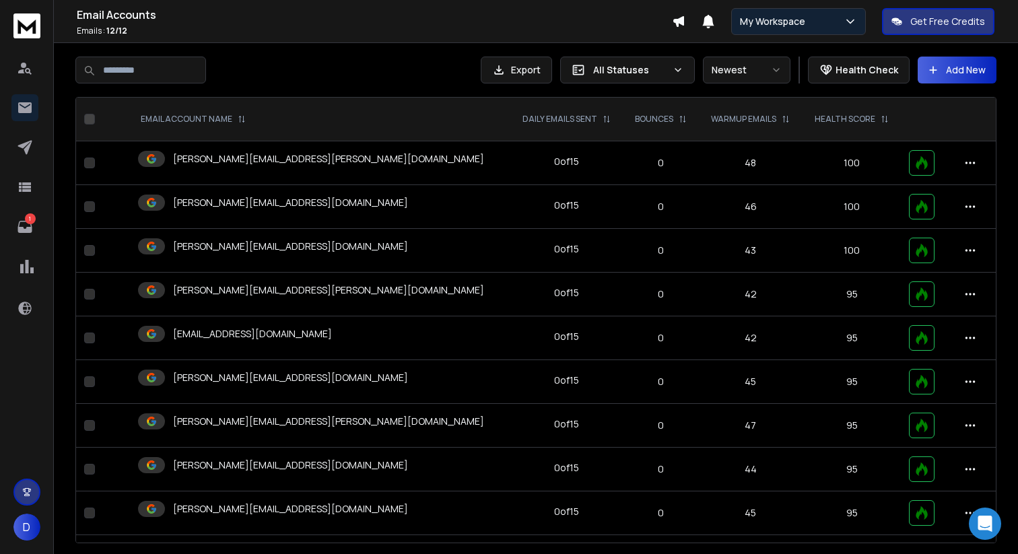
click at [847, 25] on icon "button" at bounding box center [849, 21] width 13 height 13
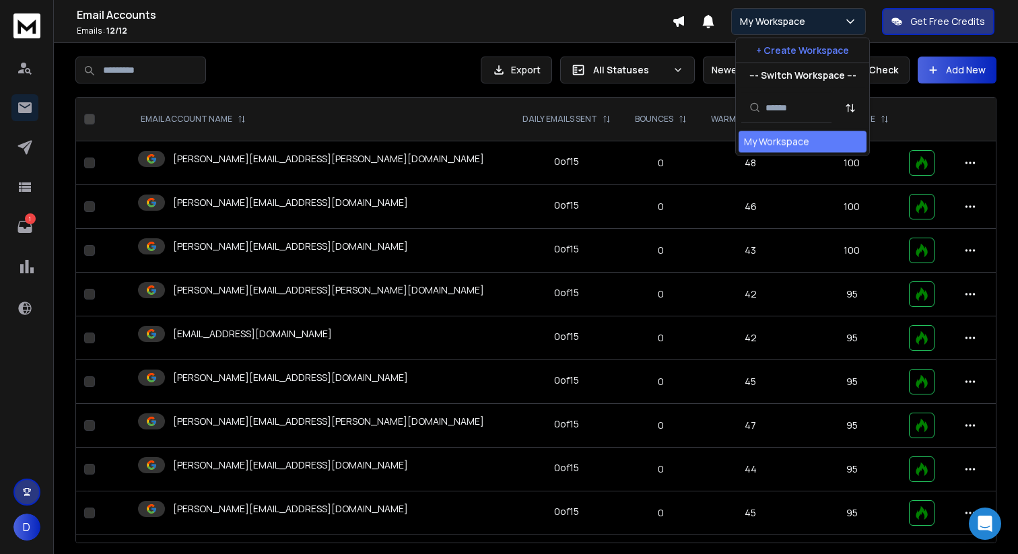
click at [847, 25] on icon "button" at bounding box center [849, 21] width 13 height 13
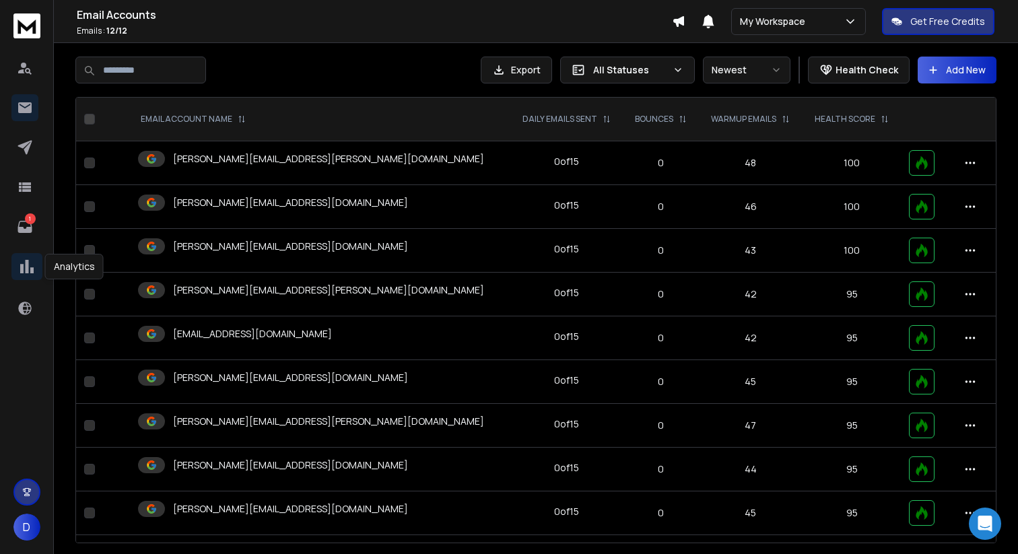
click at [19, 267] on icon at bounding box center [27, 266] width 20 height 20
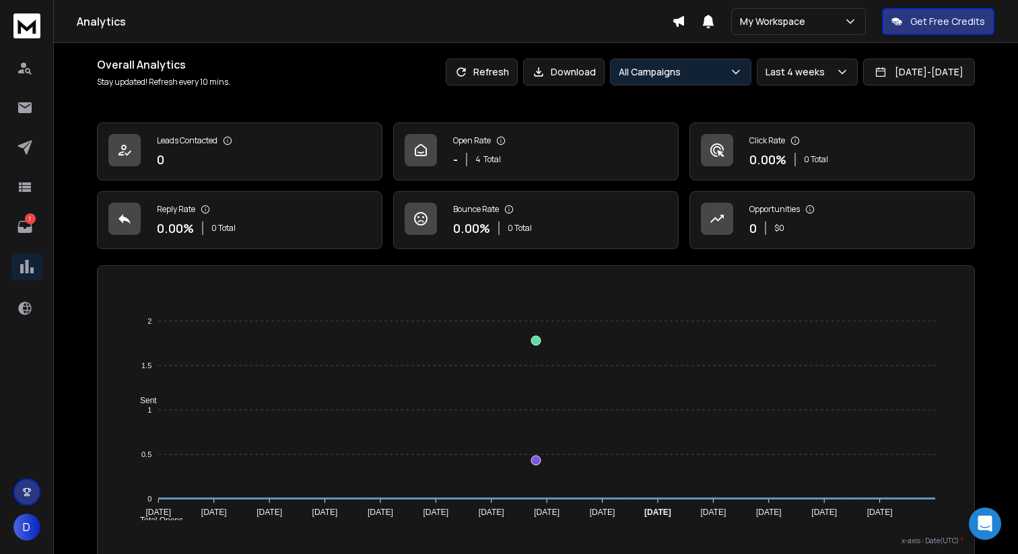
click at [657, 76] on div "All Campaigns" at bounding box center [681, 71] width 124 height 13
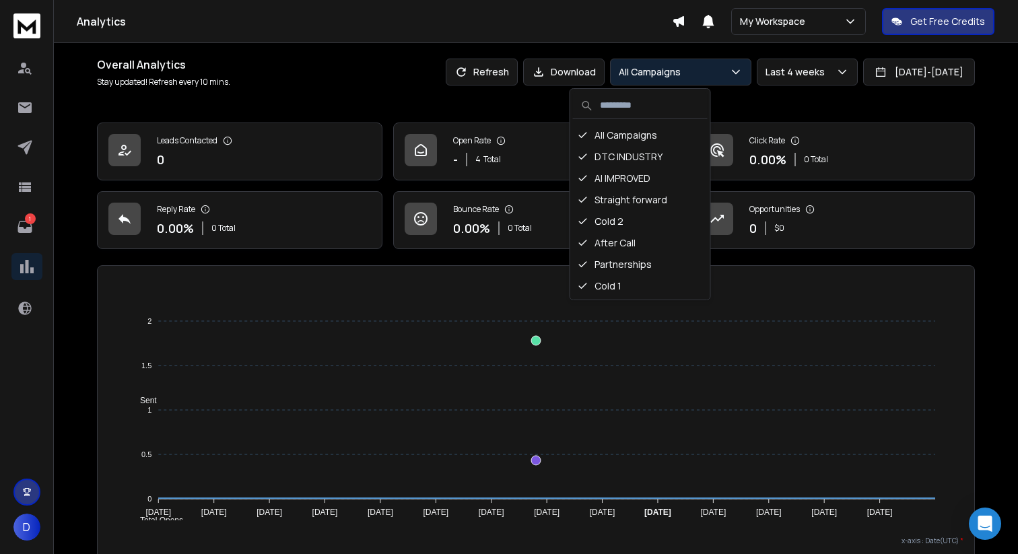
click at [657, 76] on div "All Campaigns" at bounding box center [681, 71] width 124 height 13
click at [810, 98] on div "Overall Analytics Stay updated! Refresh every 10 mins. Refresh Download All Cam…" at bounding box center [536, 402] width 878 height 691
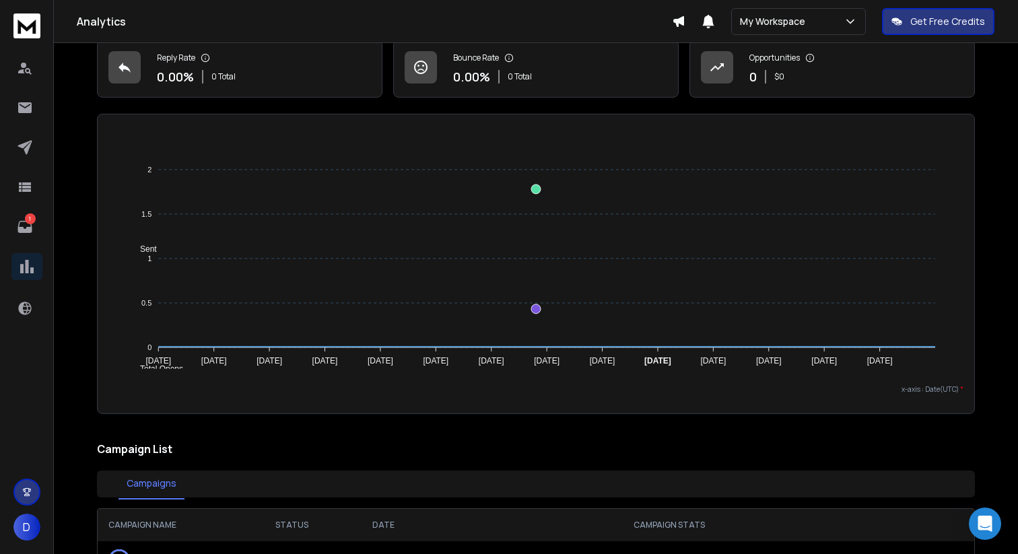
scroll to position [207, 0]
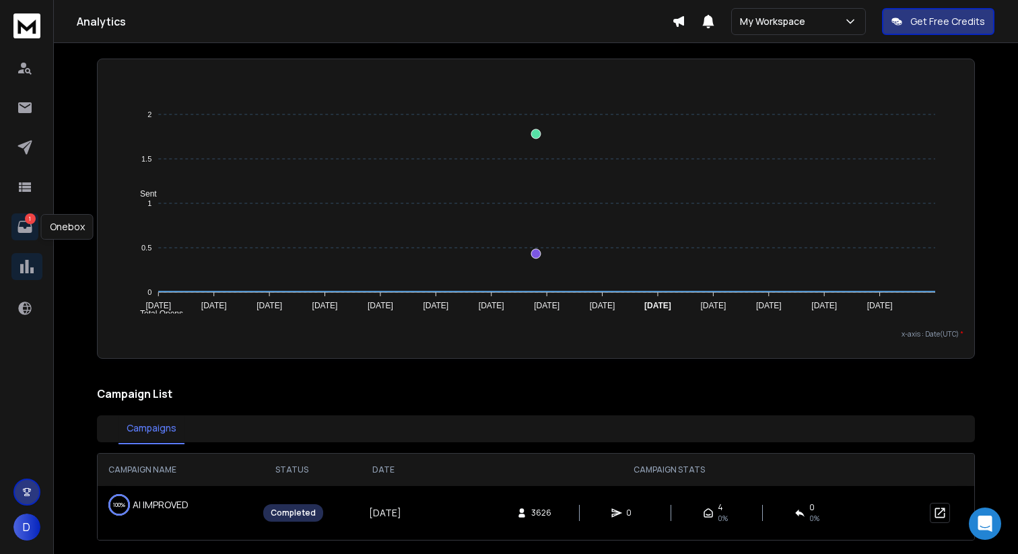
click at [26, 233] on icon at bounding box center [25, 227] width 16 height 16
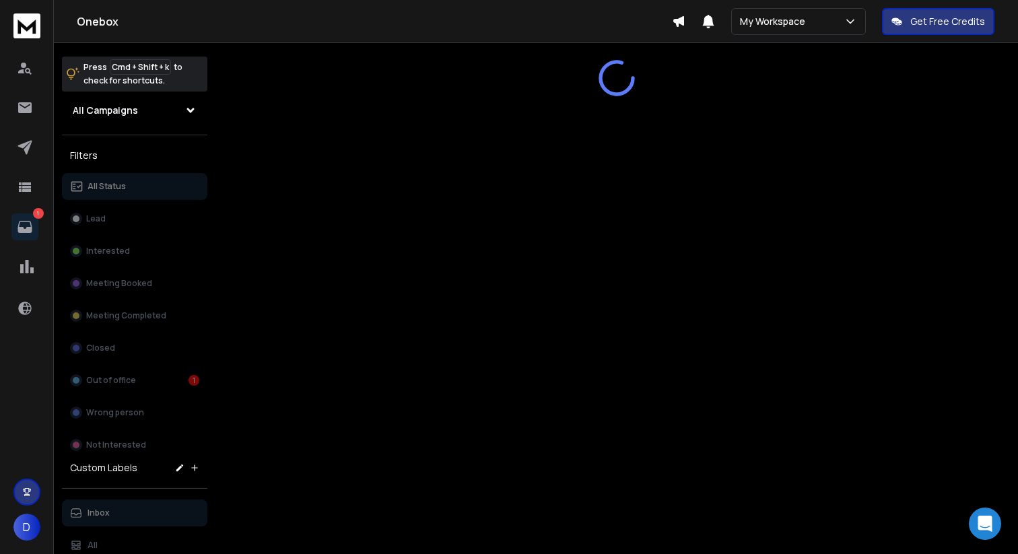
click at [30, 293] on div "1" at bounding box center [26, 191] width 31 height 272
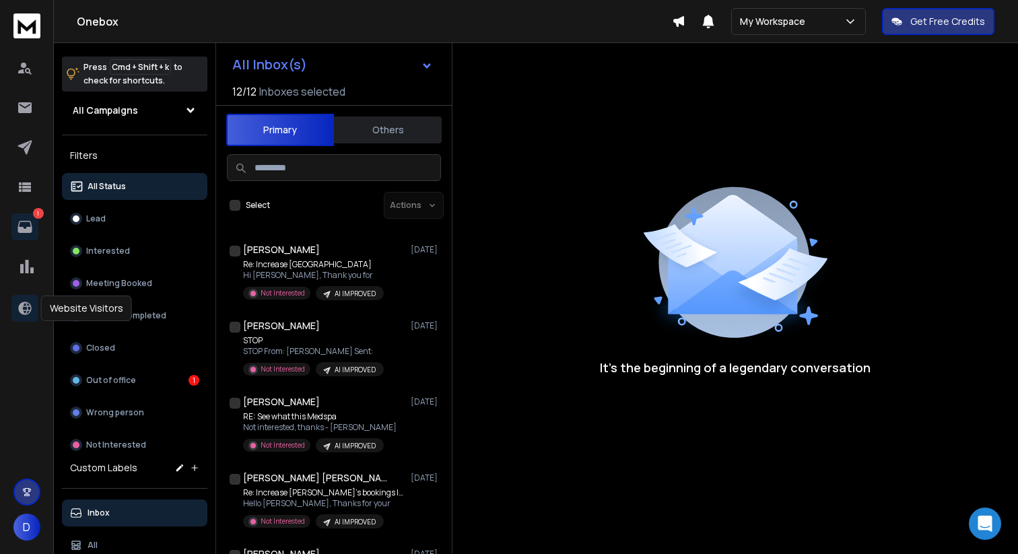
click at [32, 306] on icon at bounding box center [25, 308] width 16 height 16
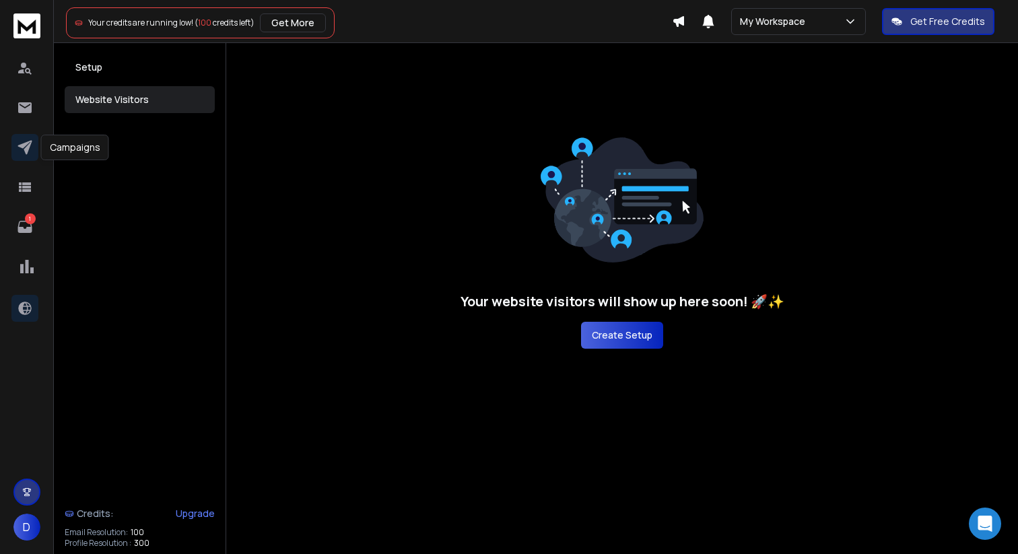
click at [27, 148] on icon at bounding box center [25, 147] width 14 height 14
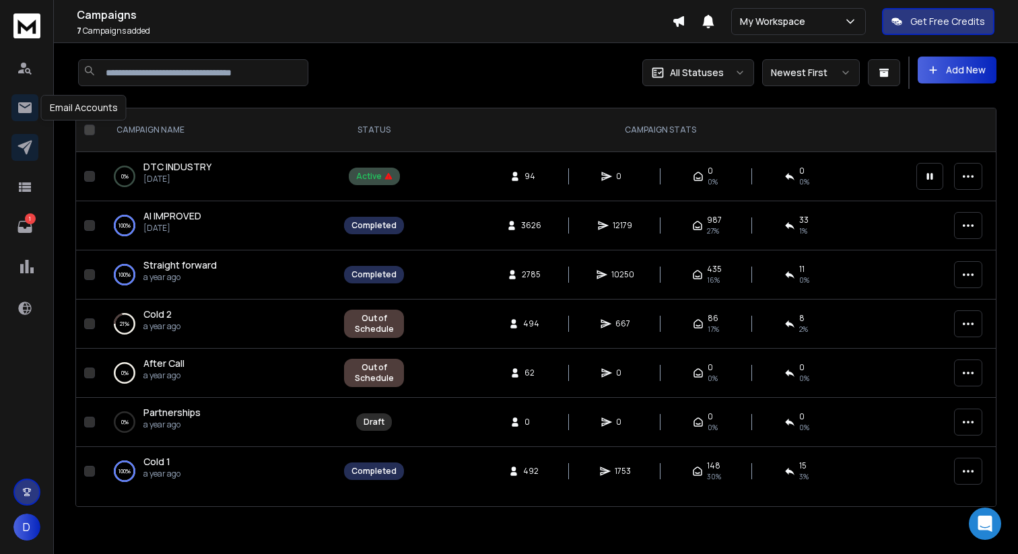
click at [22, 110] on icon at bounding box center [24, 107] width 13 height 11
